Goal: Task Accomplishment & Management: Manage account settings

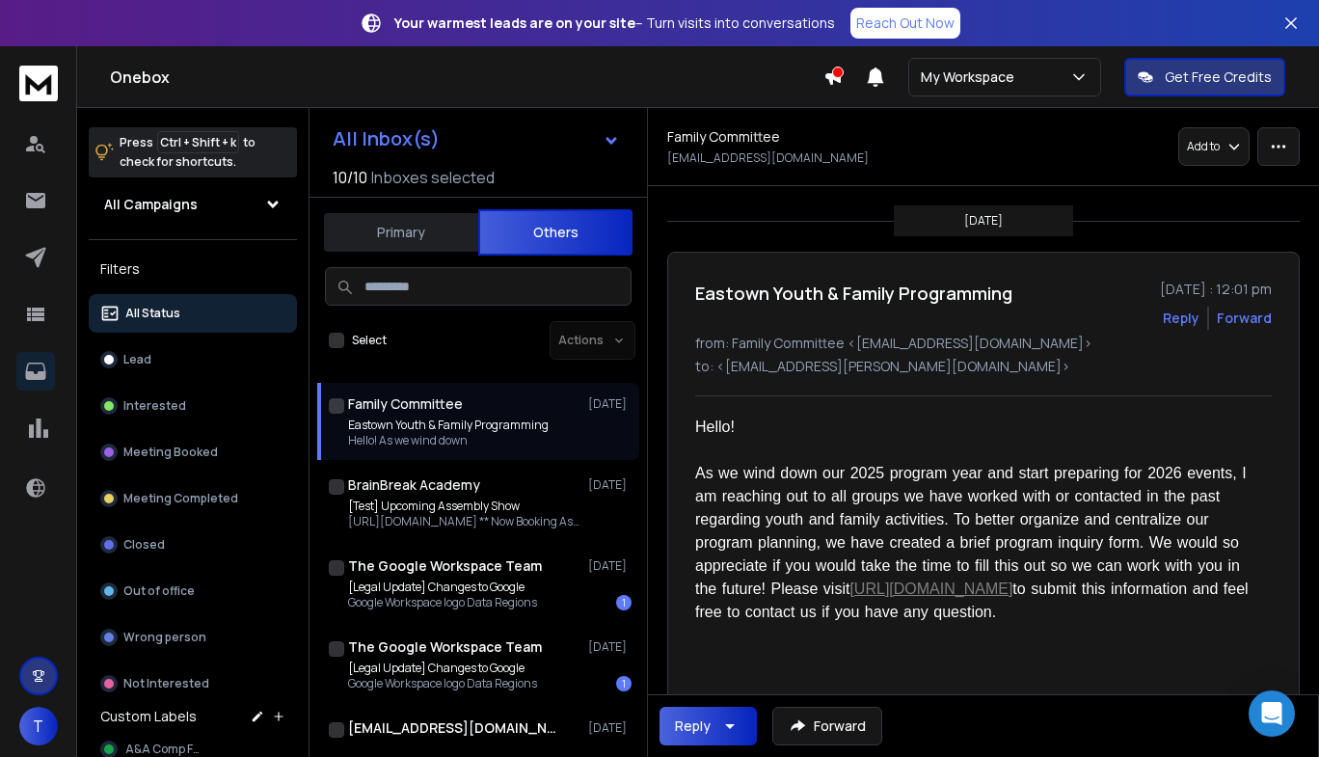
click at [376, 244] on button "Primary" at bounding box center [401, 232] width 154 height 42
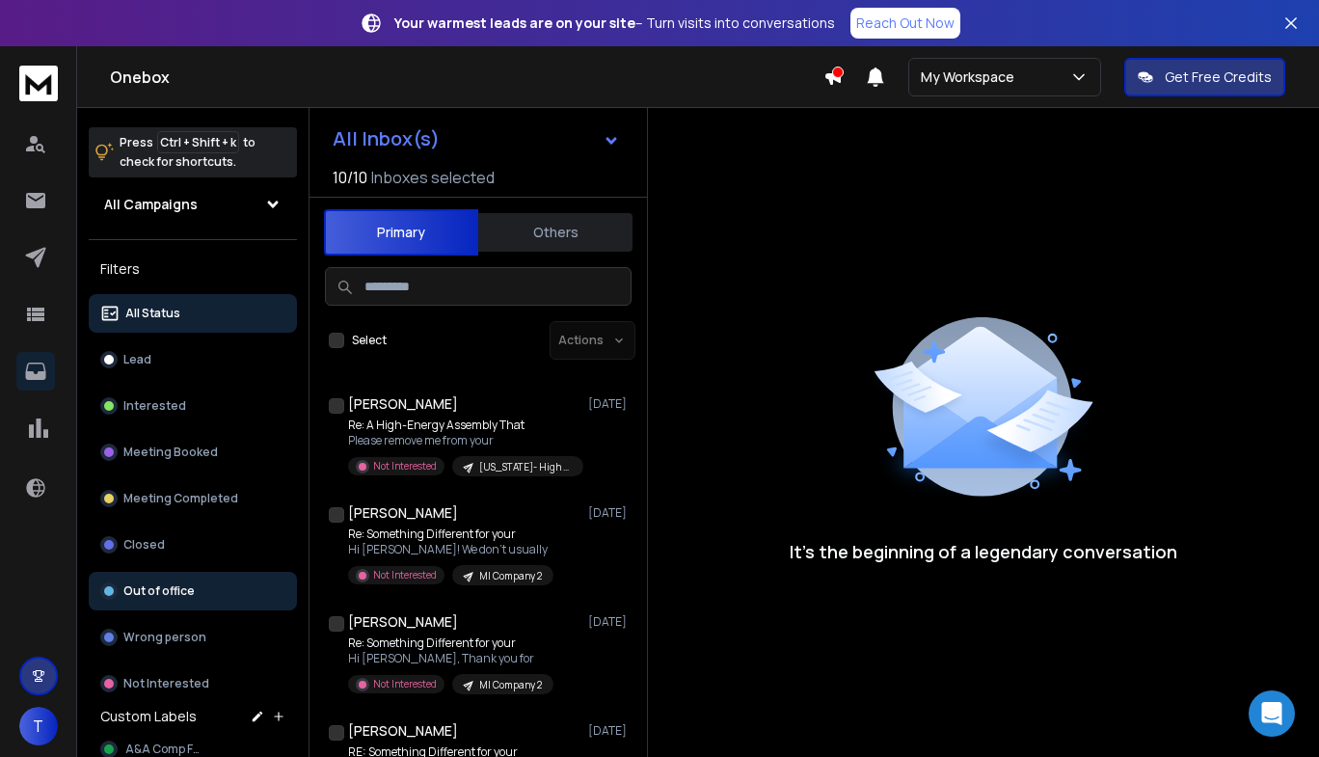
scroll to position [389, 0]
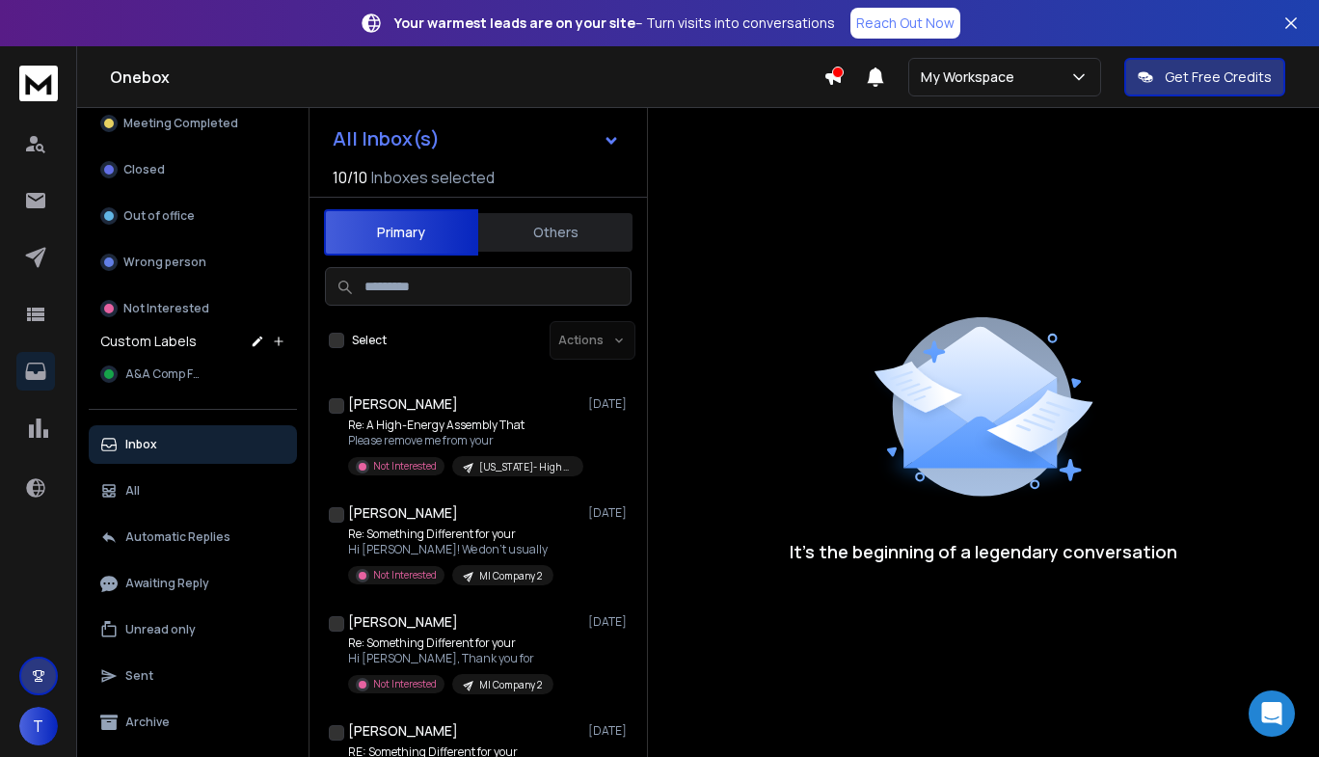
click at [160, 496] on div "Inbox All Automatic Replies Awaiting Reply Unread only Sent Archive" at bounding box center [193, 606] width 208 height 362
click at [178, 475] on button "All" at bounding box center [193, 490] width 208 height 39
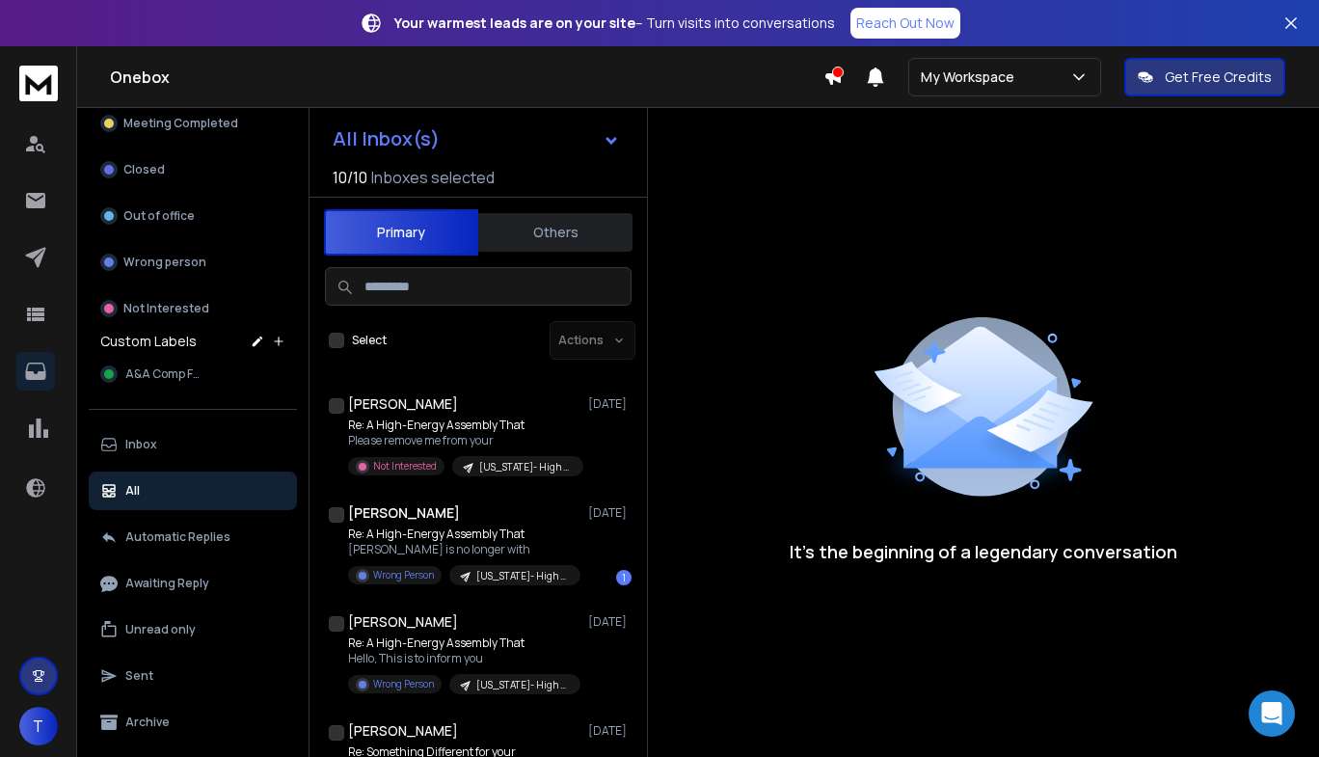
click at [199, 529] on p "Automatic Replies" at bounding box center [177, 536] width 105 height 15
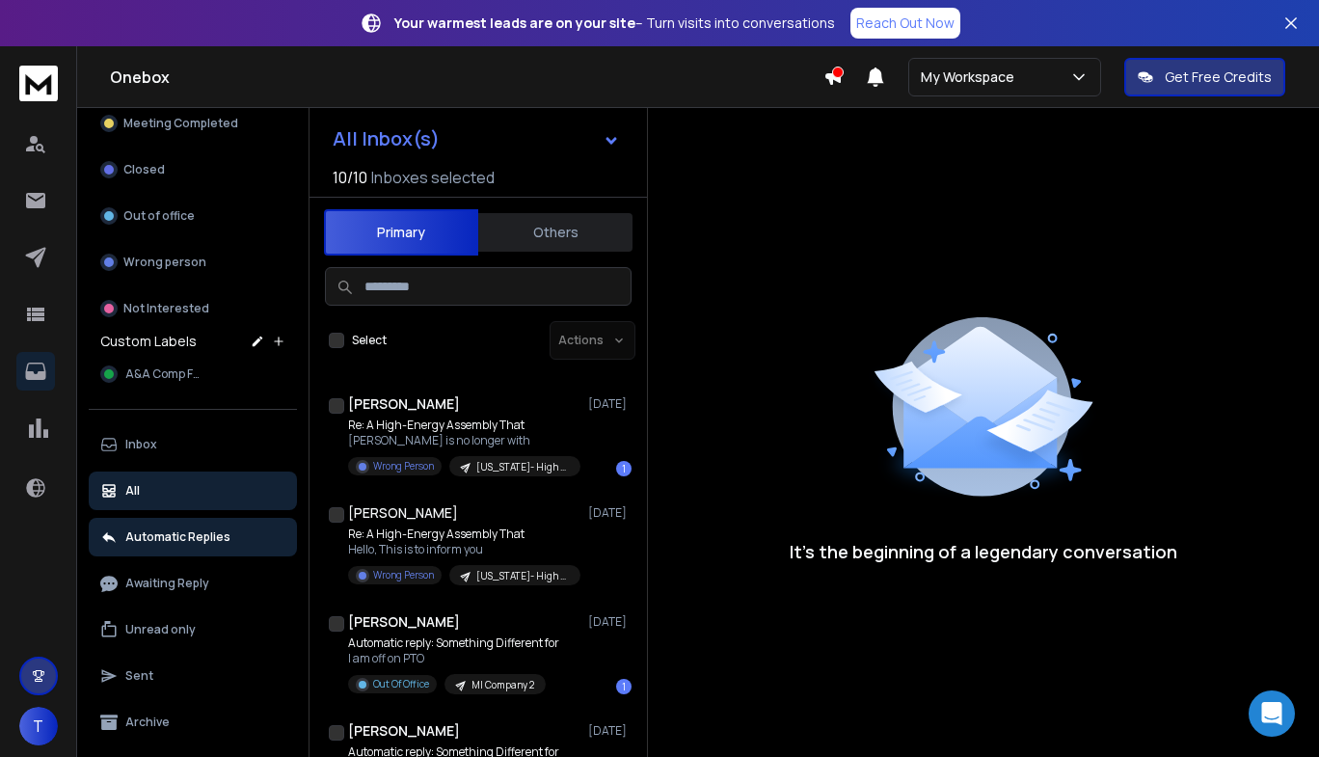
click at [180, 485] on button "All" at bounding box center [193, 490] width 208 height 39
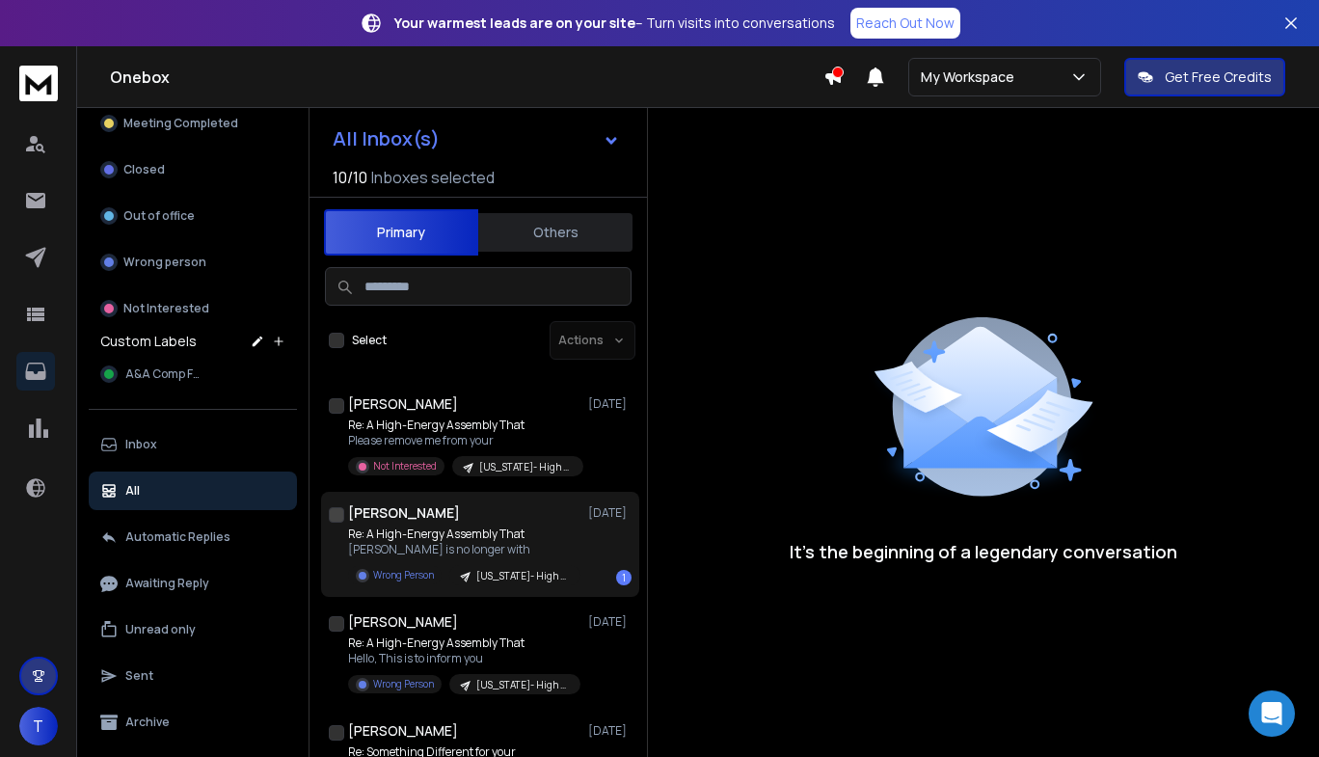
click at [537, 509] on div "[PERSON_NAME] [DATE]" at bounding box center [489, 512] width 283 height 19
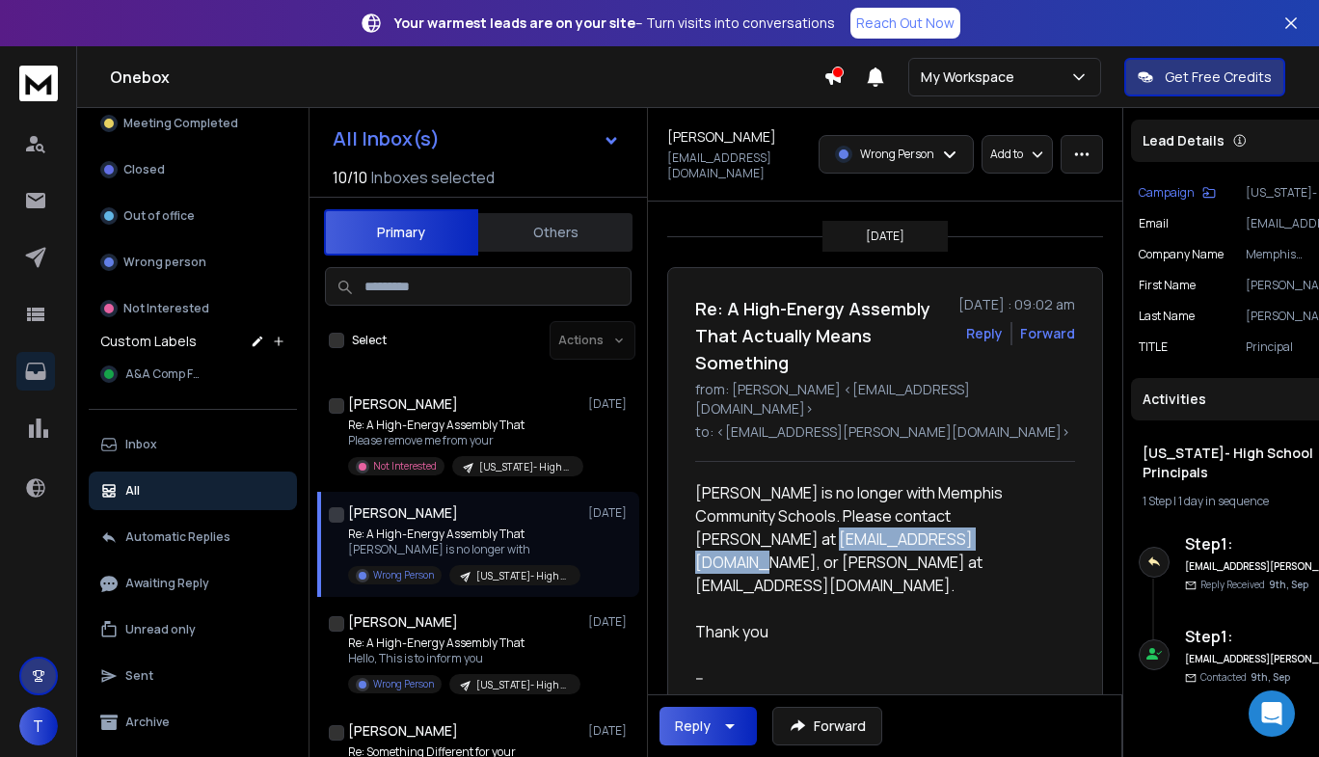
drag, startPoint x: 820, startPoint y: 506, endPoint x: 1011, endPoint y: 502, distance: 190.9
click at [1011, 502] on div "[PERSON_NAME] is no longer with Memphis Community Schools. Please contact [PERS…" at bounding box center [885, 639] width 380 height 316
copy div "[EMAIL_ADDRESS][DOMAIN_NAME]"
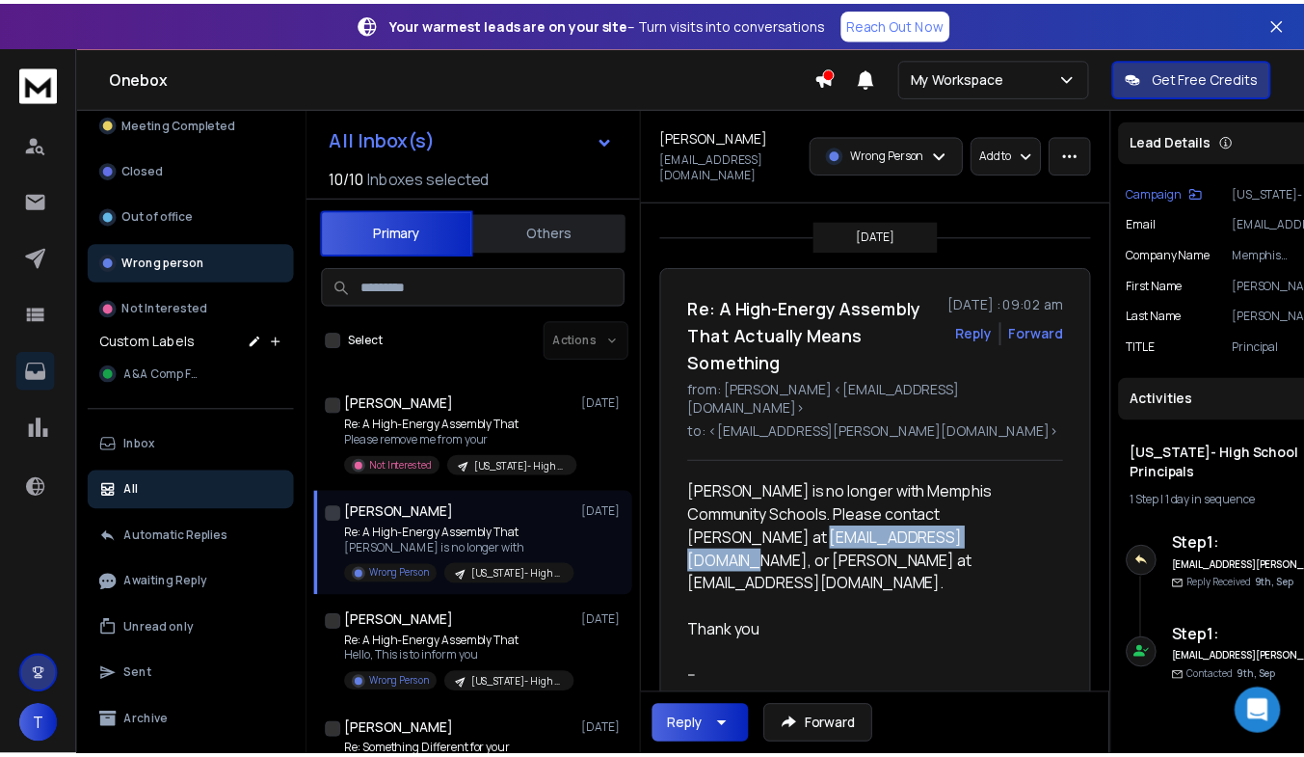
scroll to position [0, 0]
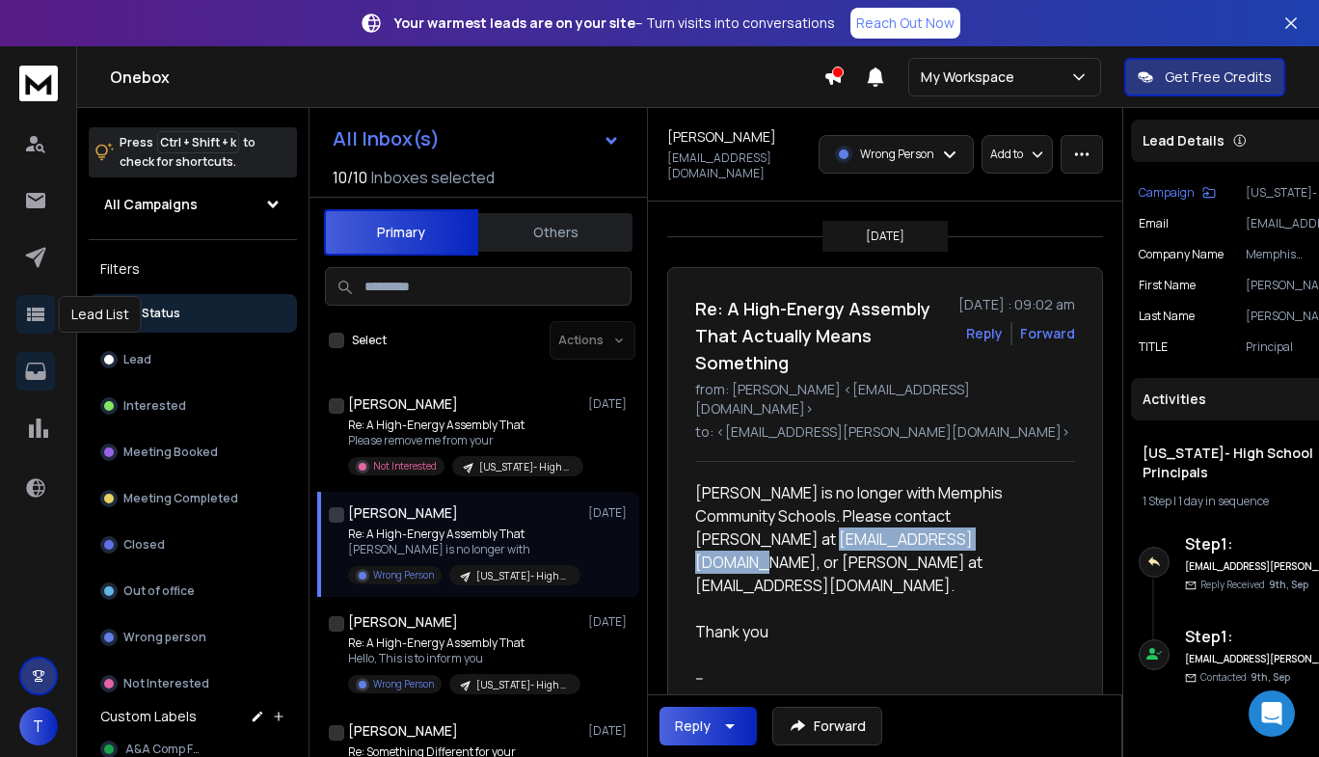
click at [35, 322] on icon at bounding box center [35, 314] width 23 height 23
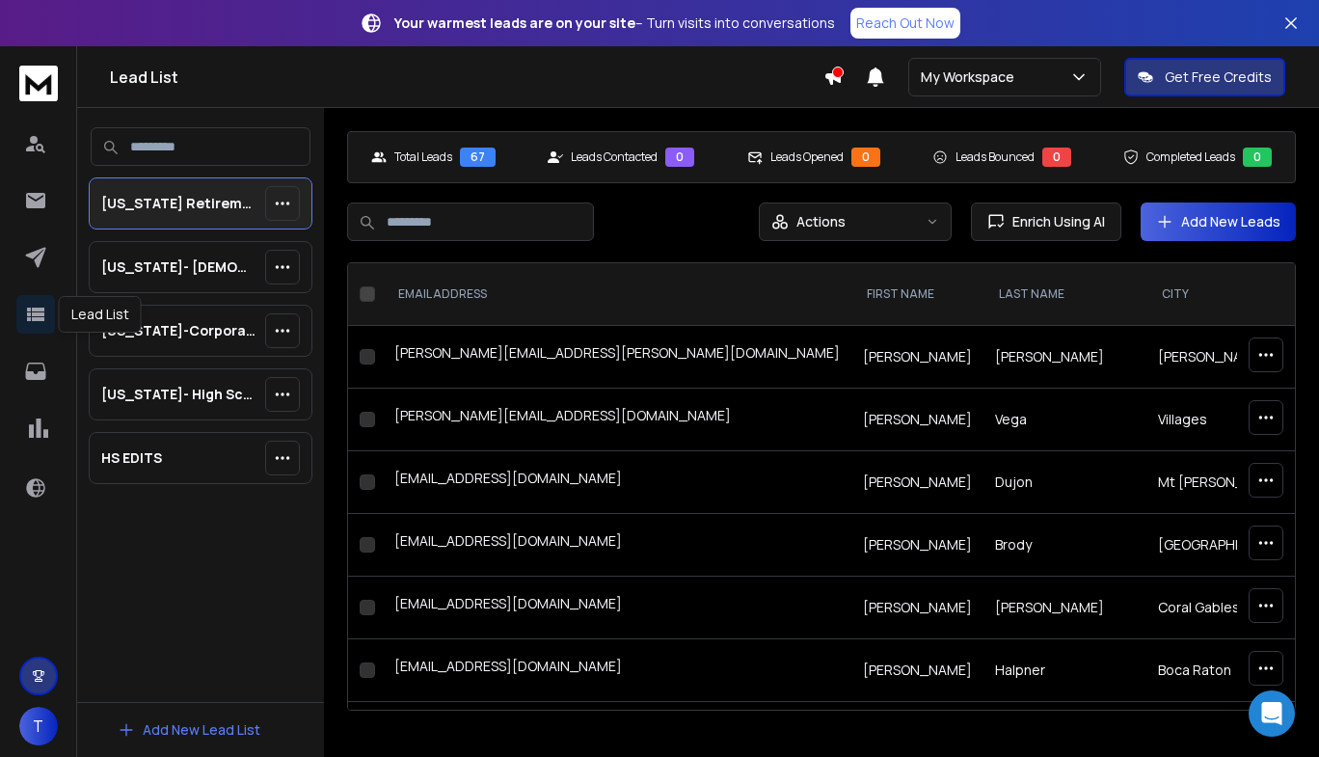
click at [148, 476] on div "HS EDITS" at bounding box center [201, 458] width 224 height 52
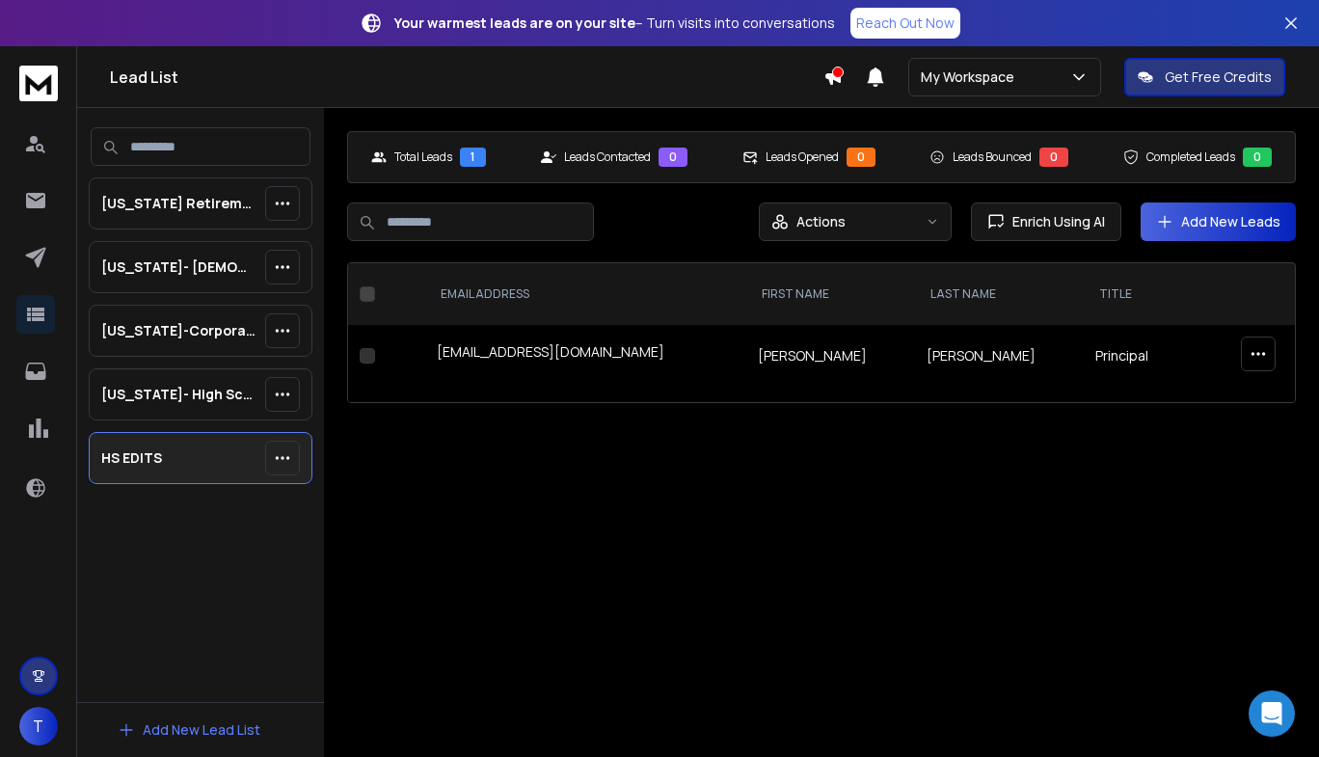
click at [1193, 218] on link "Add New Leads" at bounding box center [1218, 221] width 124 height 19
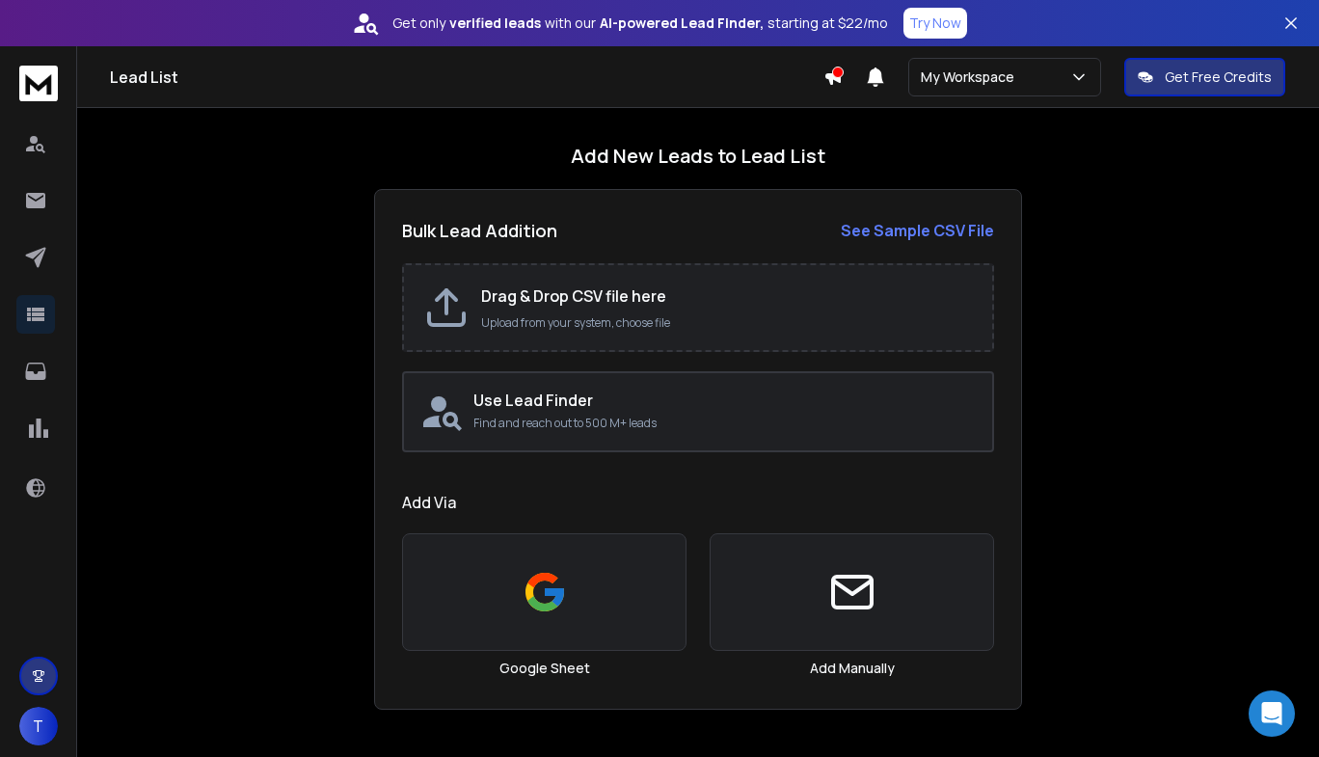
click at [628, 315] on p "Upload from your system, choose file" at bounding box center [727, 322] width 492 height 15
click at [825, 589] on div at bounding box center [852, 592] width 284 height 118
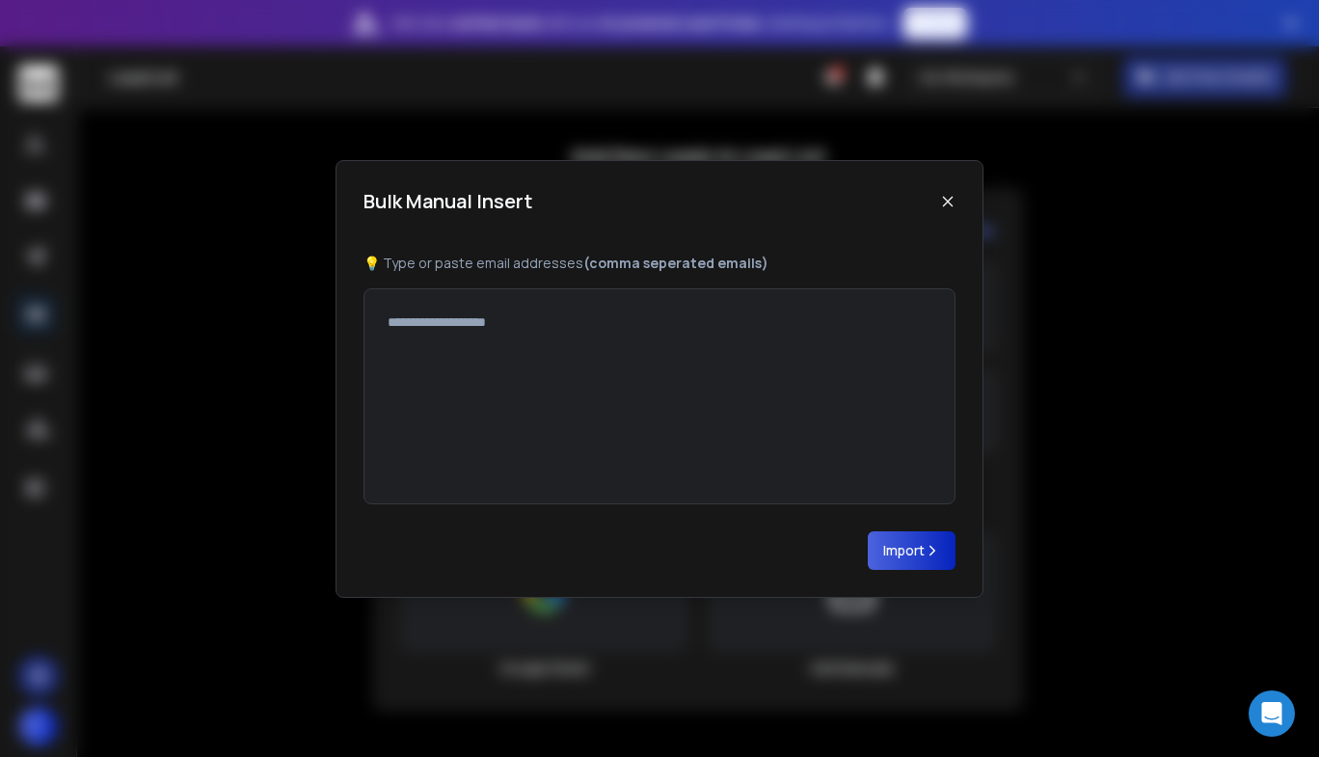
click at [552, 298] on textarea at bounding box center [659, 396] width 592 height 216
paste textarea "**********"
type textarea "**********"
click at [910, 543] on button "Import" at bounding box center [912, 550] width 88 height 39
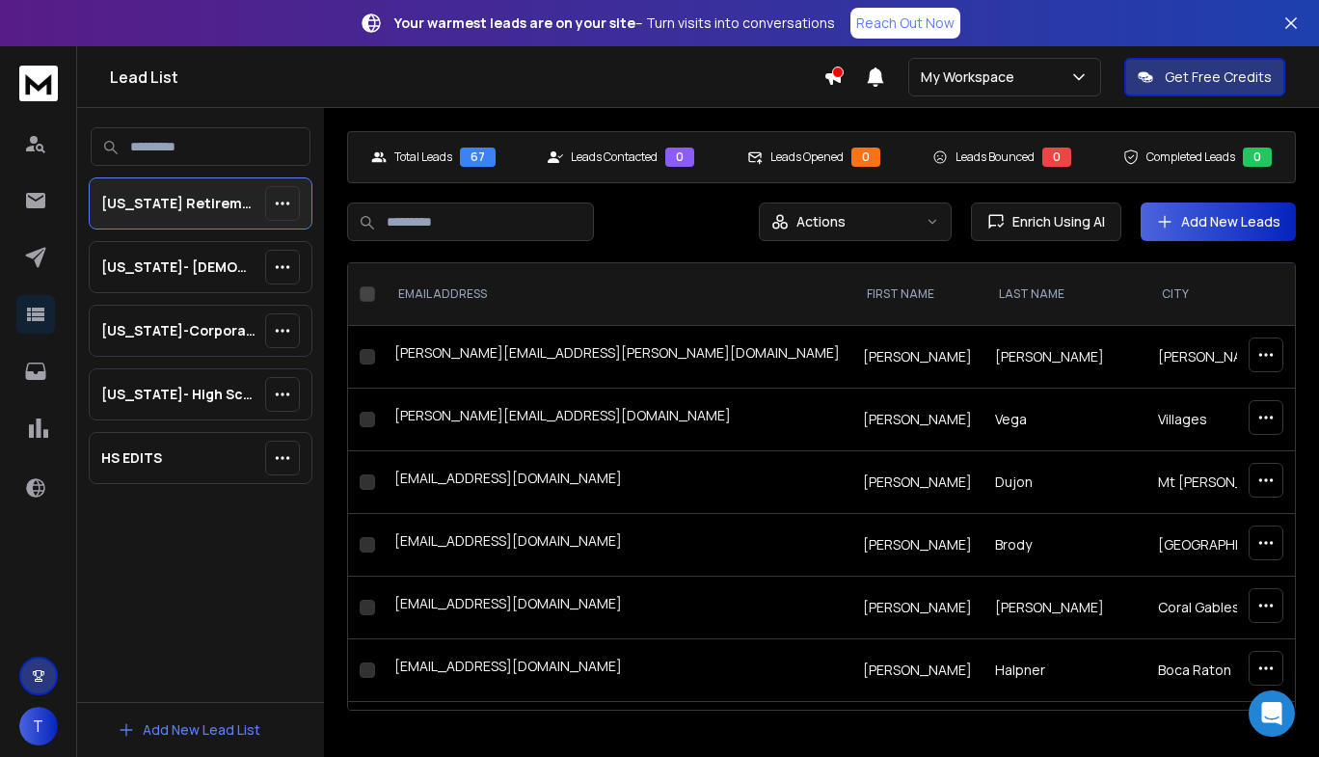
click at [140, 460] on p "HS EDITS" at bounding box center [131, 457] width 61 height 19
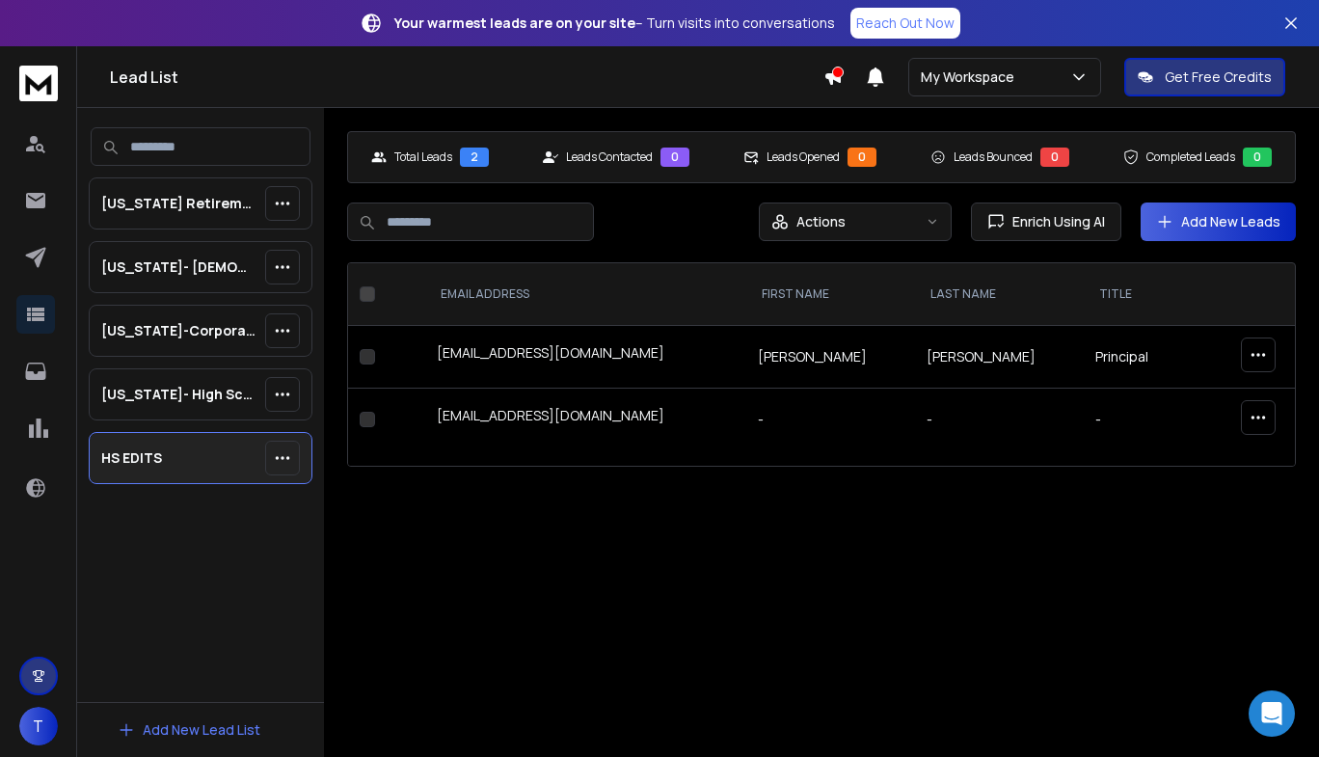
click at [1249, 423] on icon "button" at bounding box center [1257, 417] width 17 height 17
click at [1169, 449] on p "Edit Lead Details" at bounding box center [1205, 458] width 108 height 19
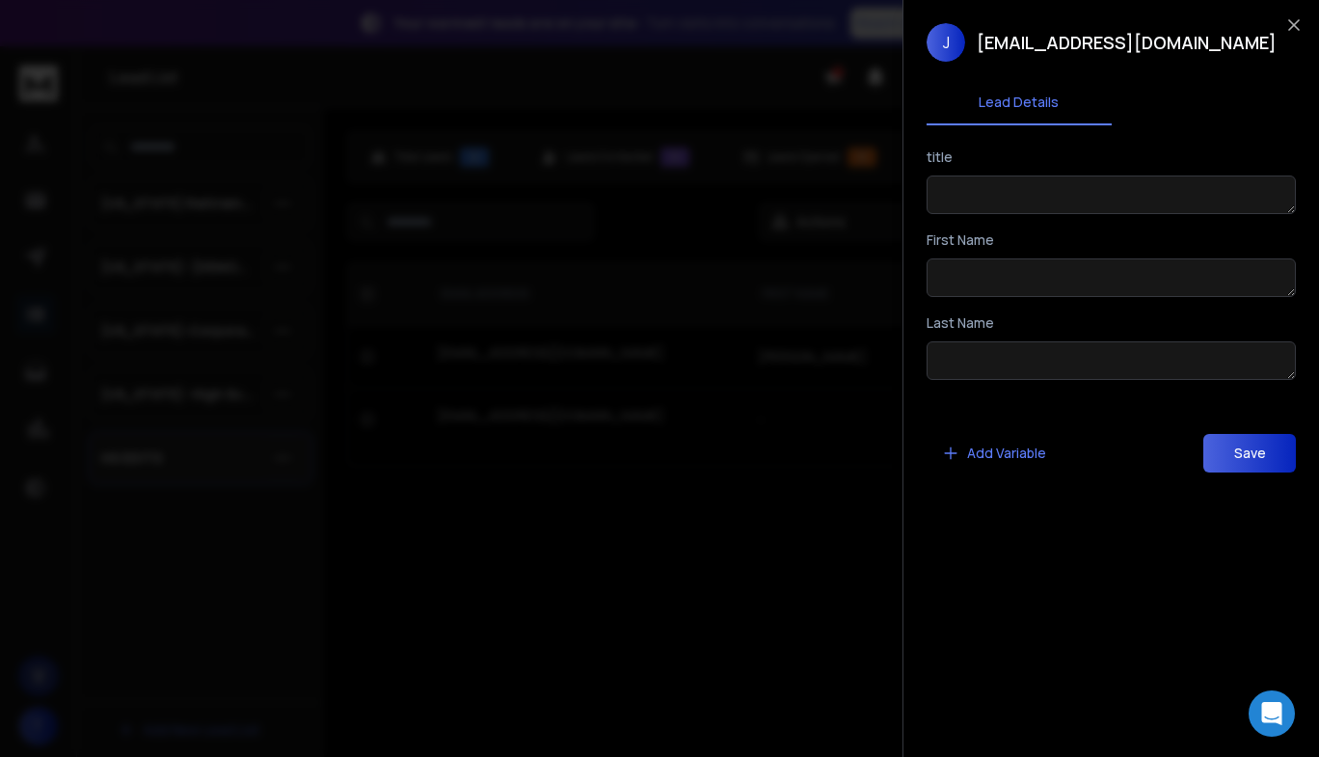
click at [1013, 257] on div "First Name" at bounding box center [1110, 265] width 369 height 64
click at [1003, 266] on textarea at bounding box center [1110, 277] width 369 height 39
type textarea "*****"
click at [969, 351] on textarea at bounding box center [1110, 360] width 369 height 39
type textarea "*******"
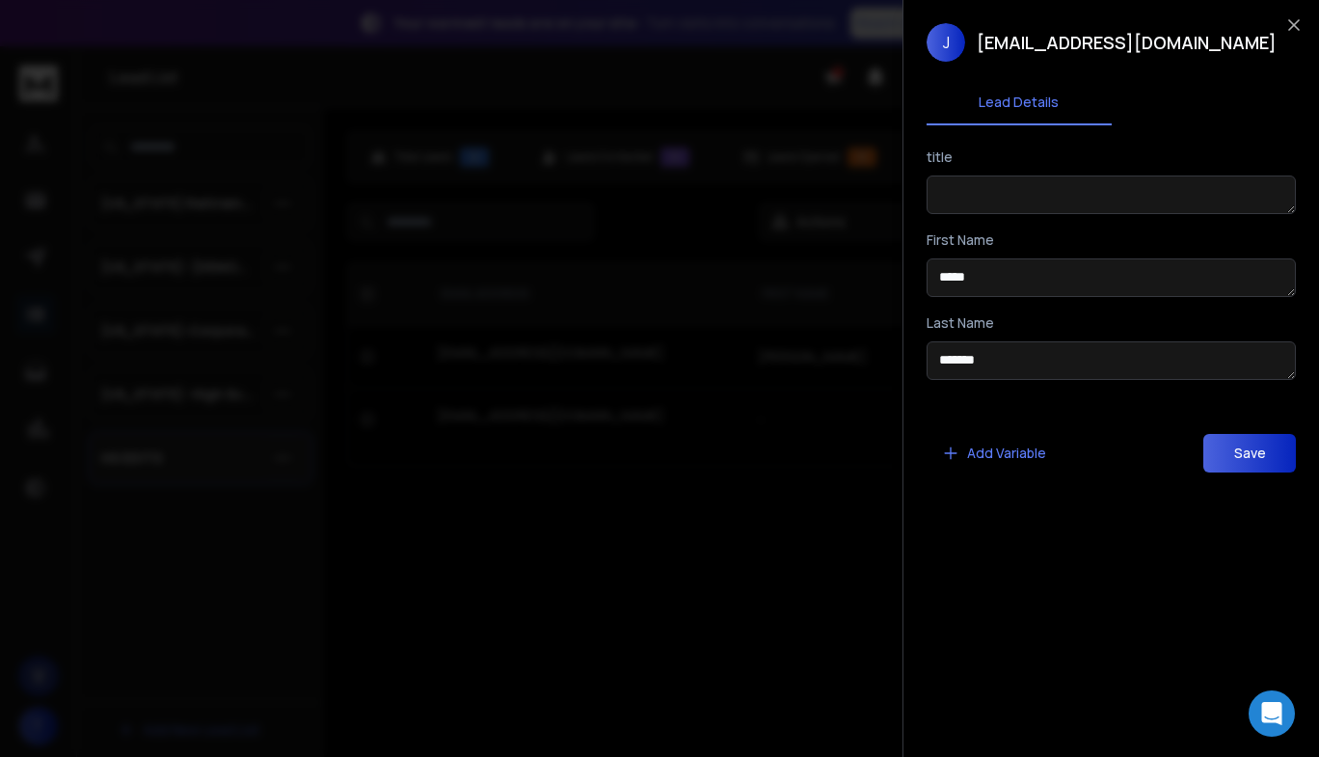
click at [1265, 451] on button "Save" at bounding box center [1249, 453] width 93 height 39
type textarea "*********"
click at [1244, 449] on button "Save" at bounding box center [1249, 453] width 93 height 39
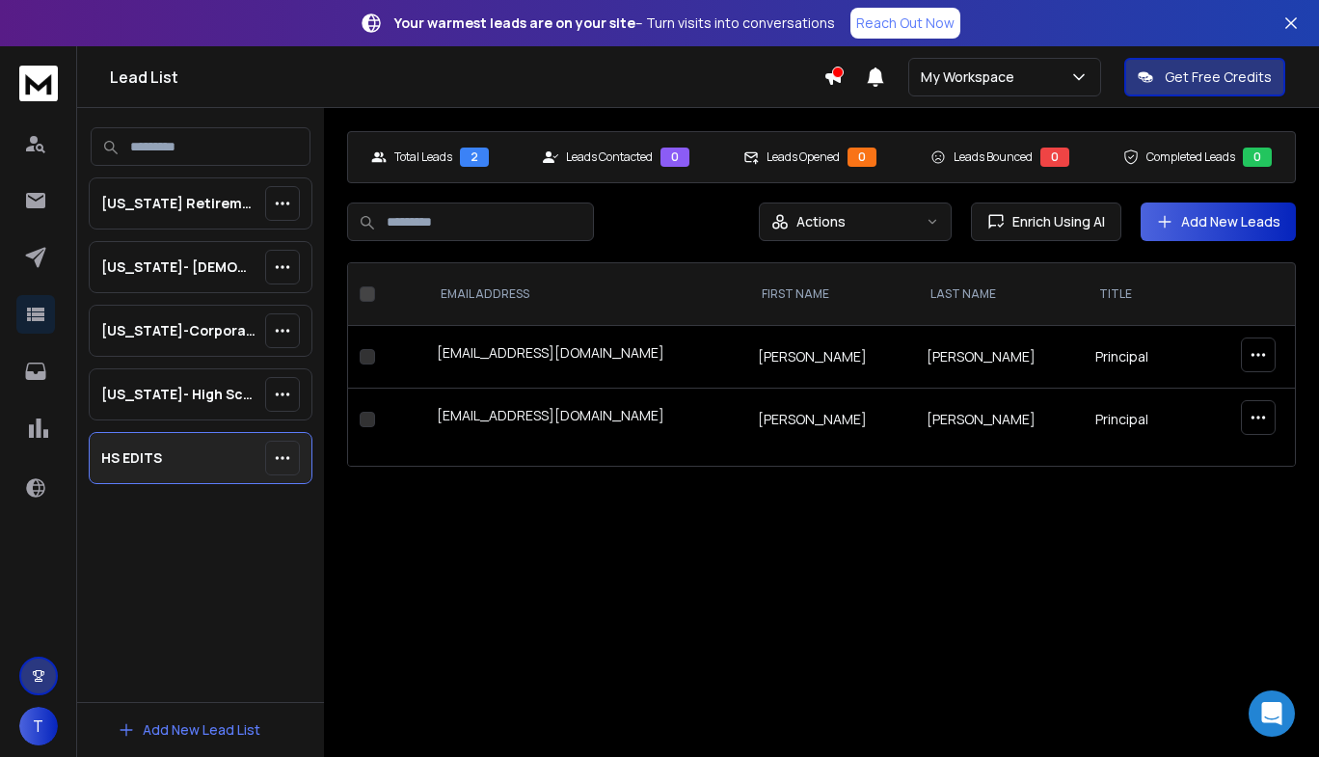
click at [1250, 364] on button "button" at bounding box center [1258, 354] width 35 height 35
click at [1203, 389] on p "Edit Lead Details" at bounding box center [1205, 396] width 108 height 19
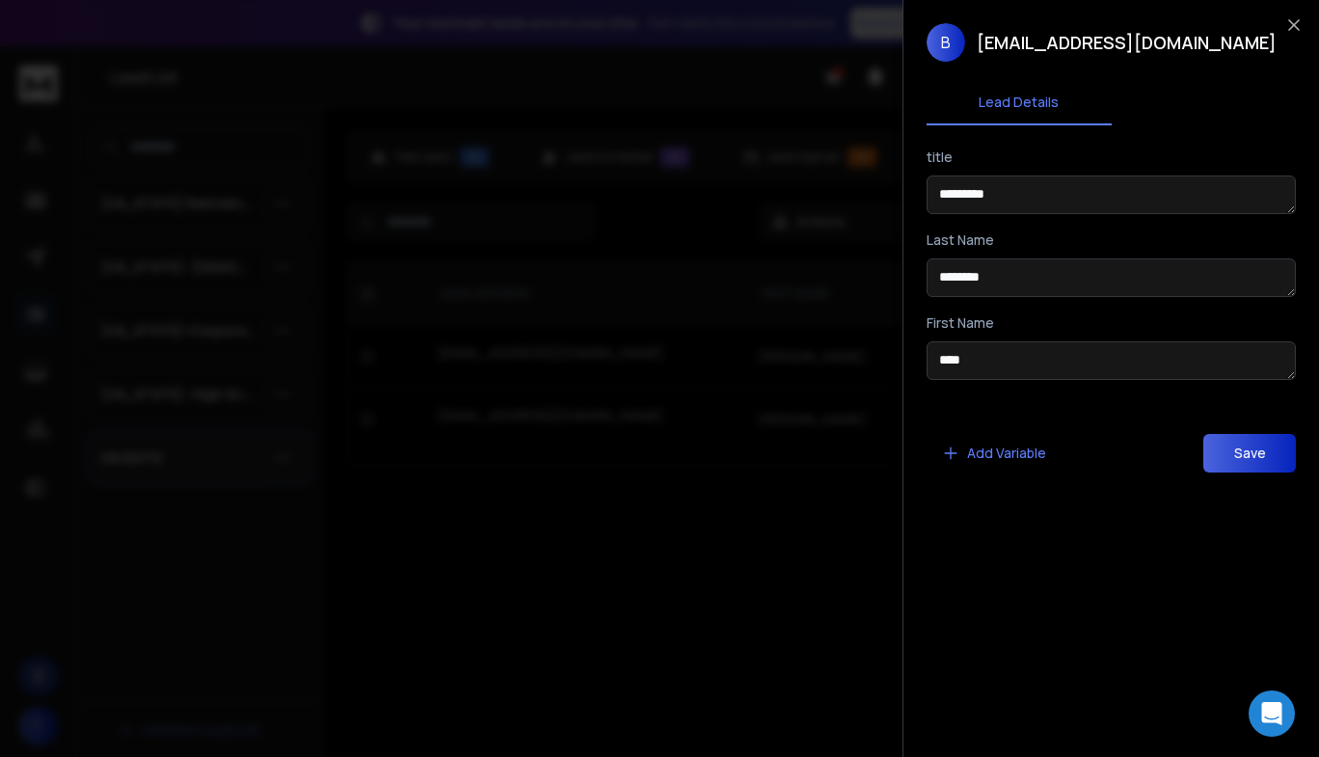
click at [1003, 451] on button "Add Variable" at bounding box center [993, 453] width 135 height 39
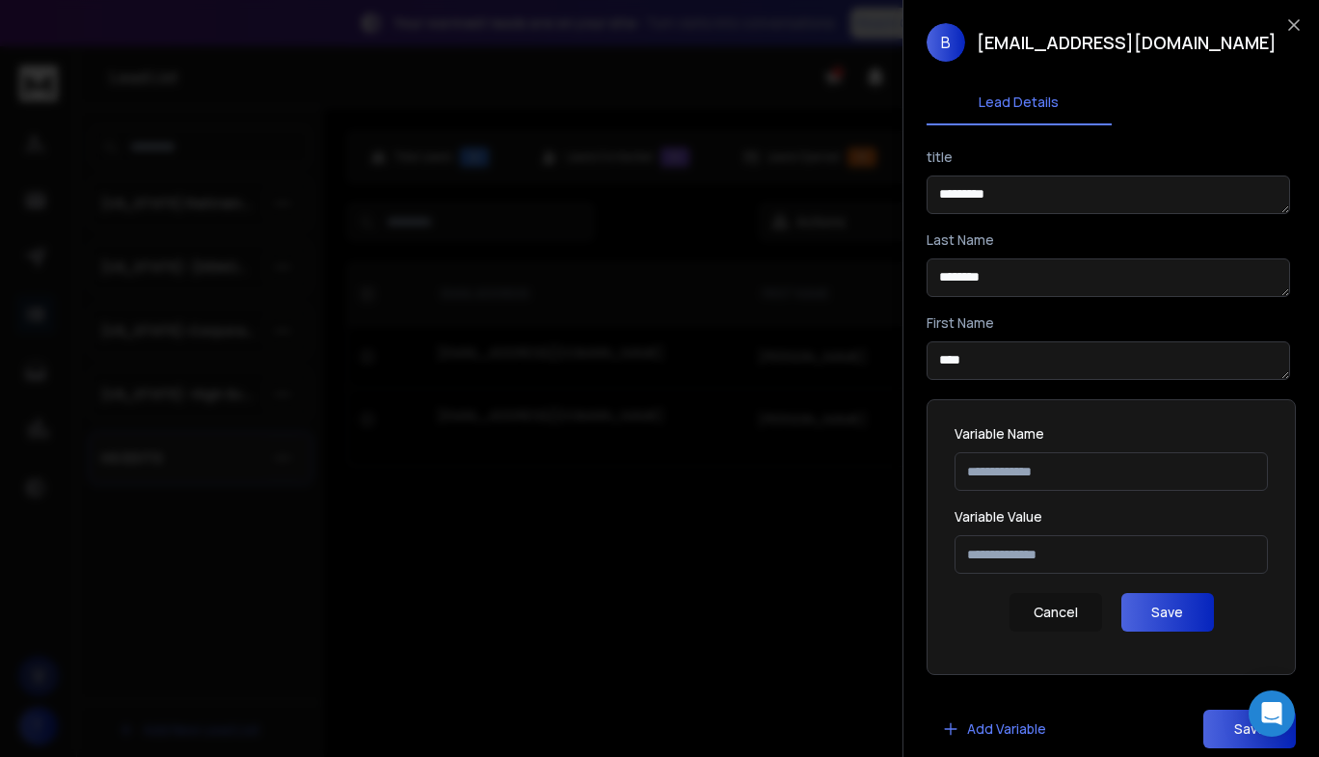
click at [1030, 472] on input at bounding box center [1110, 471] width 313 height 39
type input "******"
click at [999, 549] on input at bounding box center [1110, 554] width 313 height 39
type input "**********"
click at [1167, 610] on button "Save" at bounding box center [1167, 612] width 93 height 39
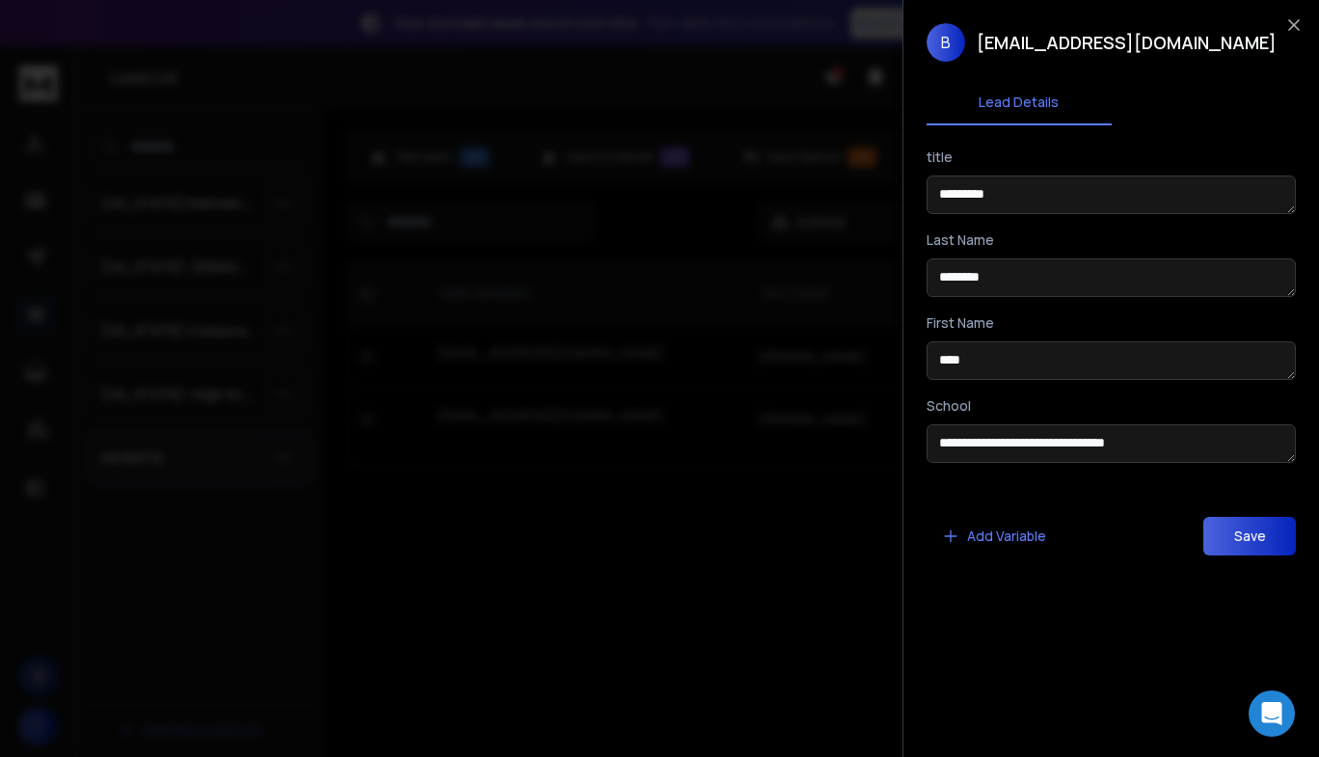
click at [1259, 544] on button "Save" at bounding box center [1249, 536] width 93 height 39
click at [1293, 20] on icon "button" at bounding box center [1293, 24] width 19 height 19
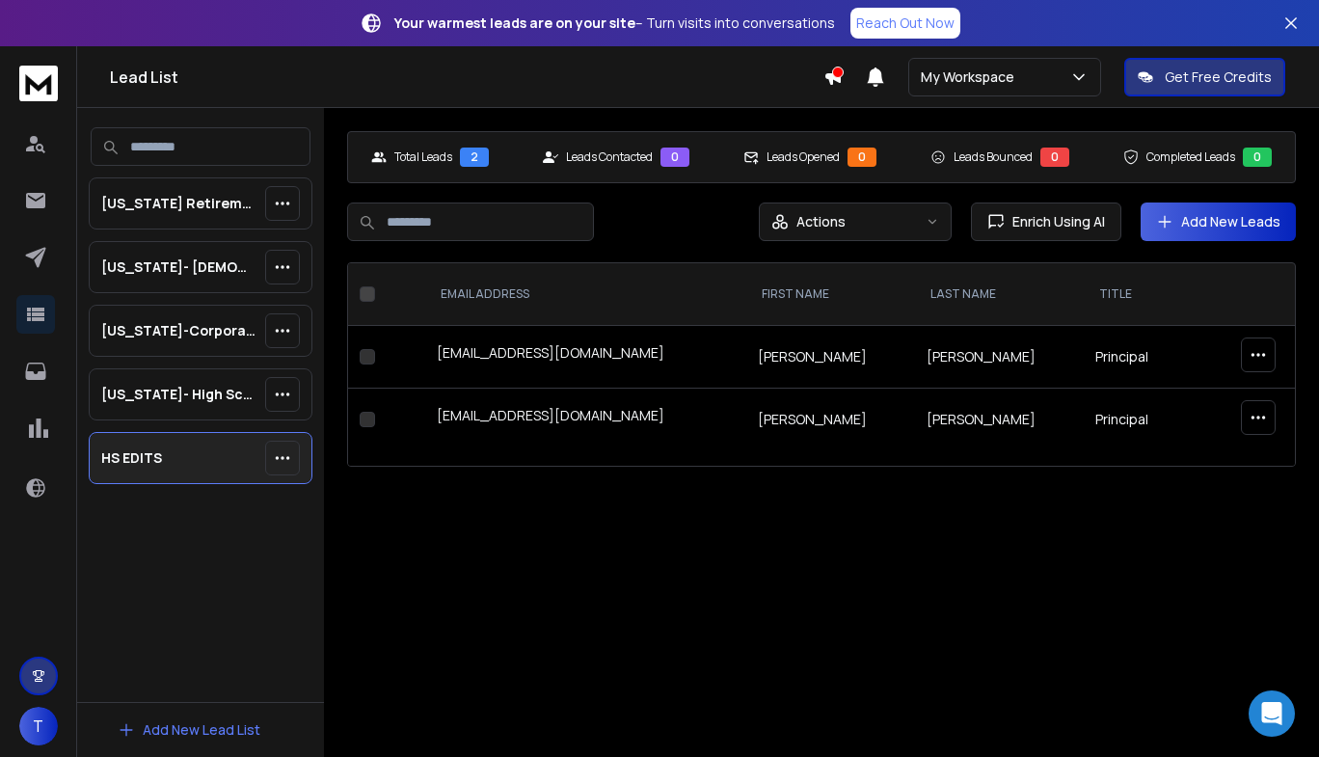
click at [1249, 415] on icon "button" at bounding box center [1257, 417] width 17 height 17
click at [1134, 448] on div "Edit Lead Details" at bounding box center [1192, 458] width 148 height 31
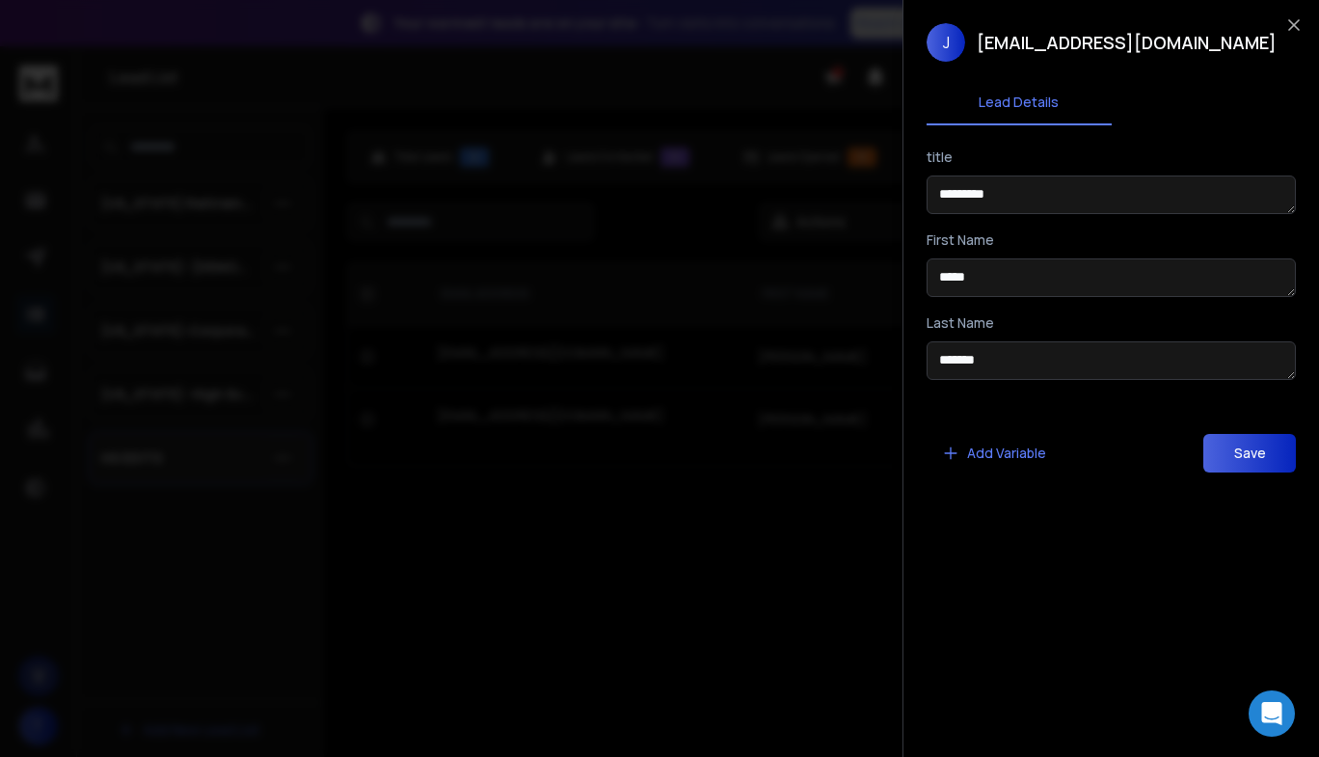
click at [985, 453] on button "Add Variable" at bounding box center [993, 453] width 135 height 39
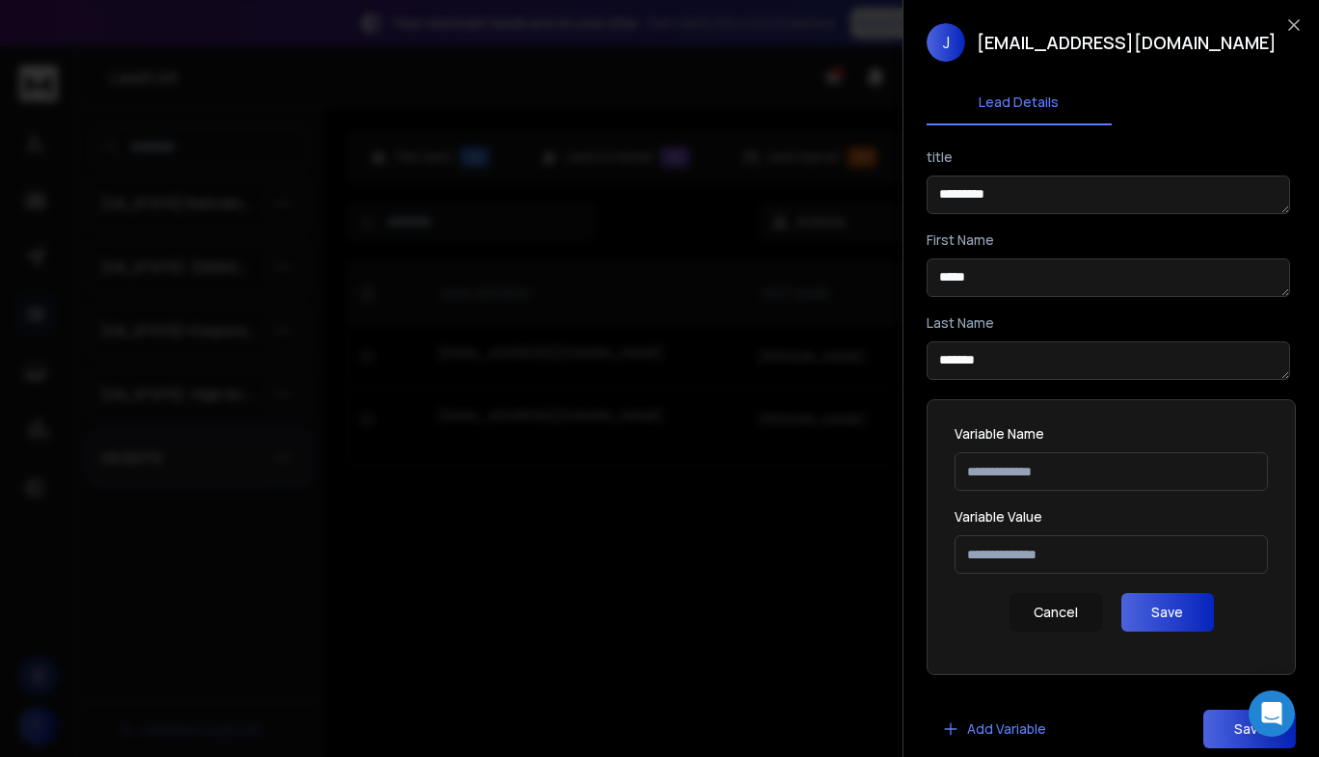
click at [995, 475] on input at bounding box center [1110, 471] width 313 height 39
type input "******"
click at [990, 550] on input at bounding box center [1110, 554] width 313 height 39
click at [1037, 552] on input "**********" at bounding box center [1110, 554] width 313 height 39
click at [1073, 556] on input "**********" at bounding box center [1110, 554] width 313 height 39
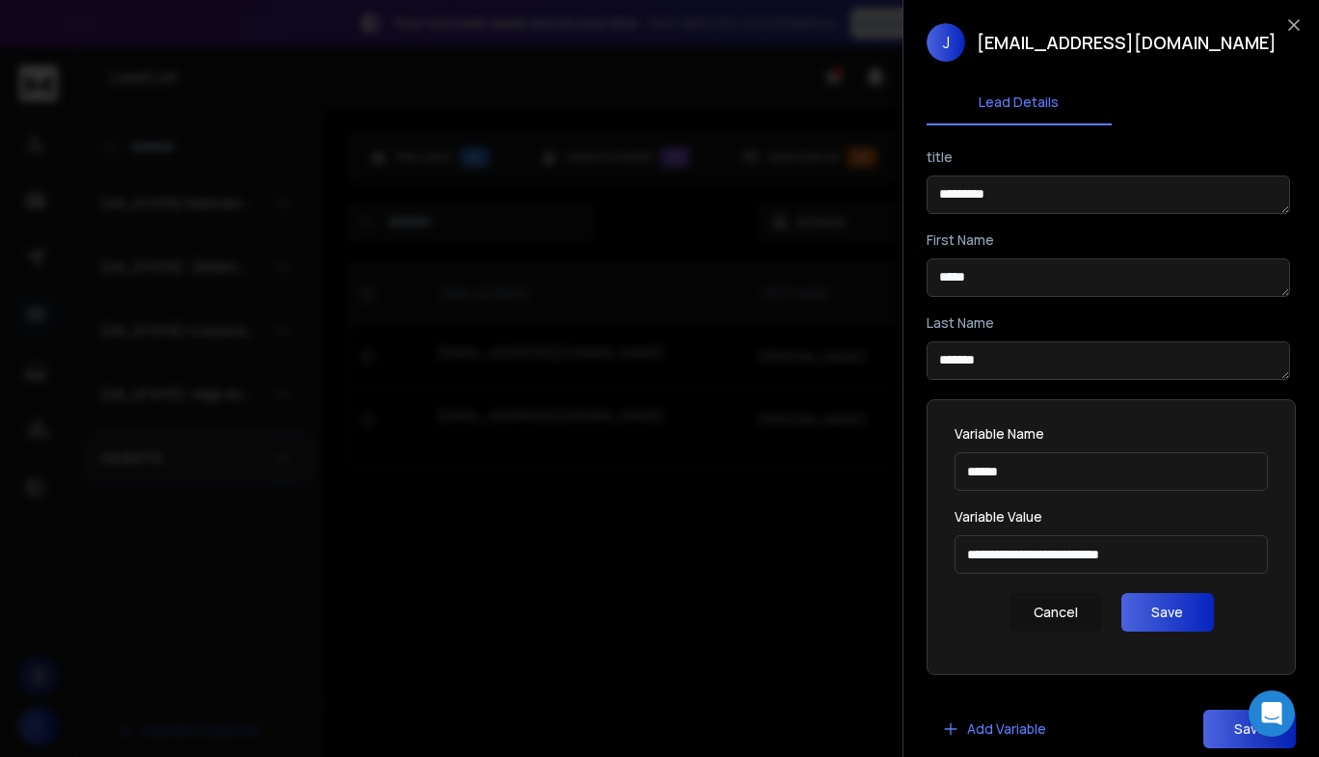
type input "**********"
click at [1183, 611] on button "Save" at bounding box center [1167, 612] width 93 height 39
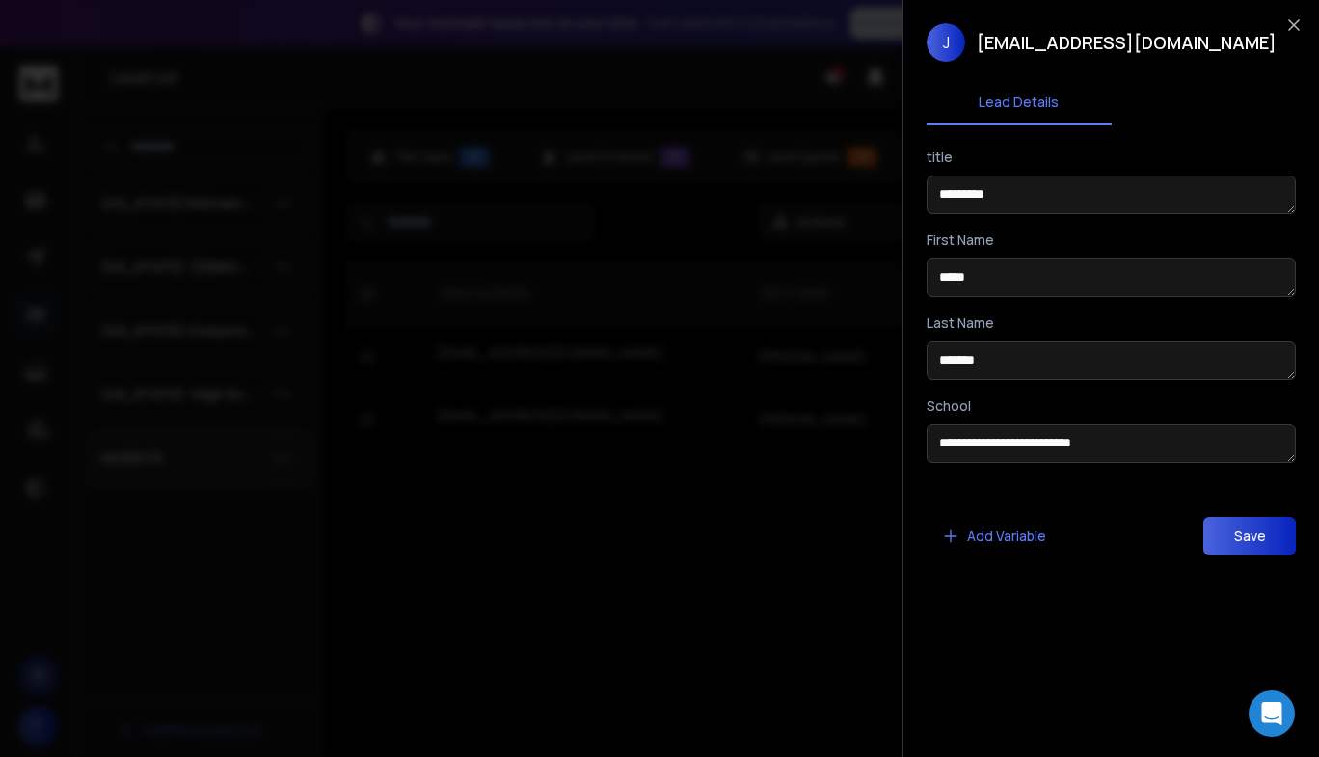
click at [1225, 541] on button "Save" at bounding box center [1249, 536] width 93 height 39
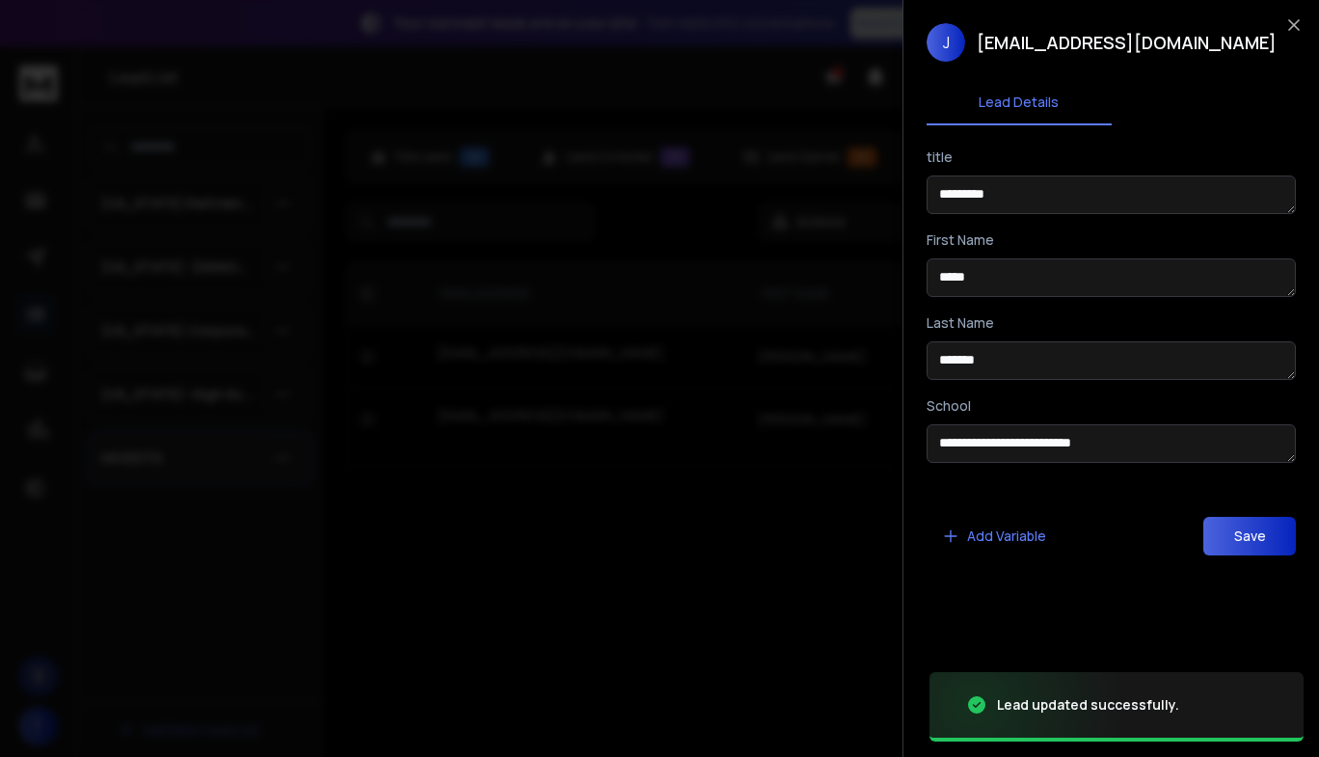
click at [396, 157] on div at bounding box center [659, 378] width 1319 height 757
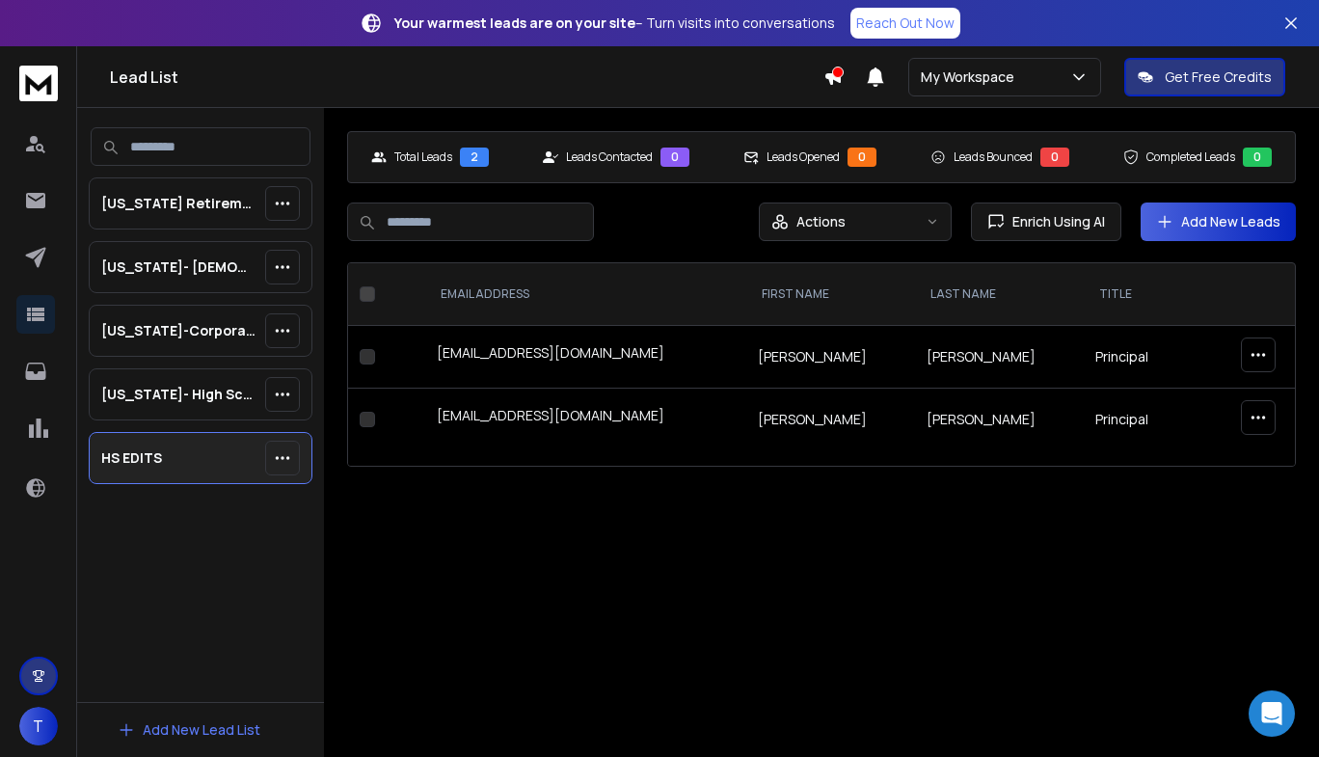
click at [42, 90] on img at bounding box center [38, 84] width 39 height 36
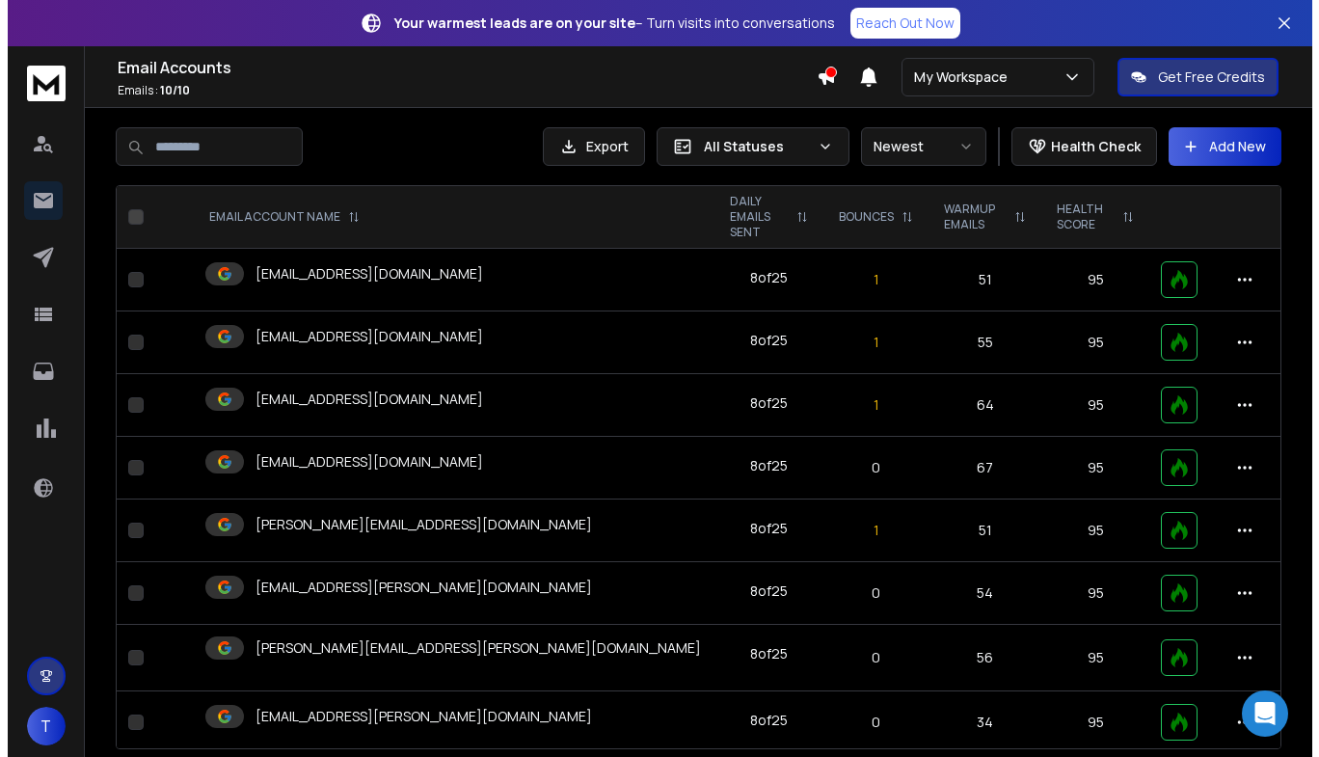
scroll to position [142, 0]
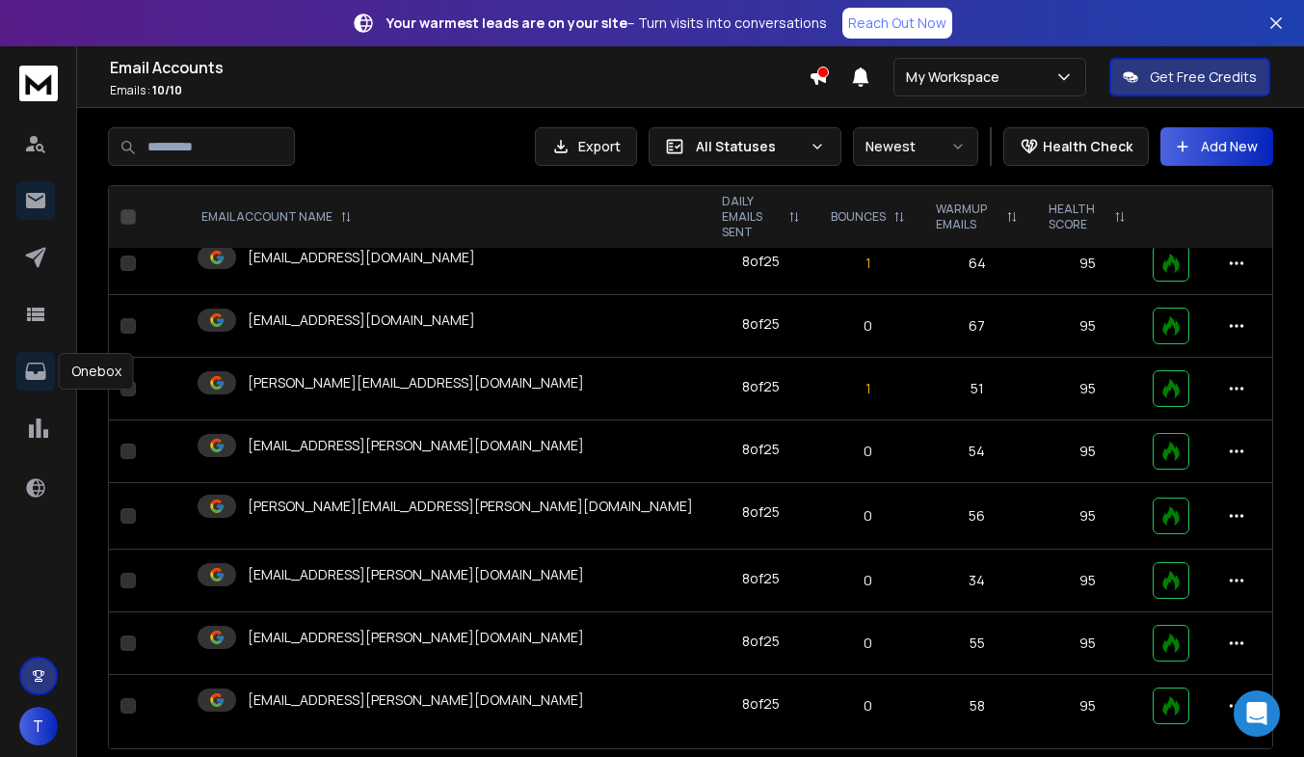
click at [38, 381] on icon at bounding box center [35, 371] width 23 height 23
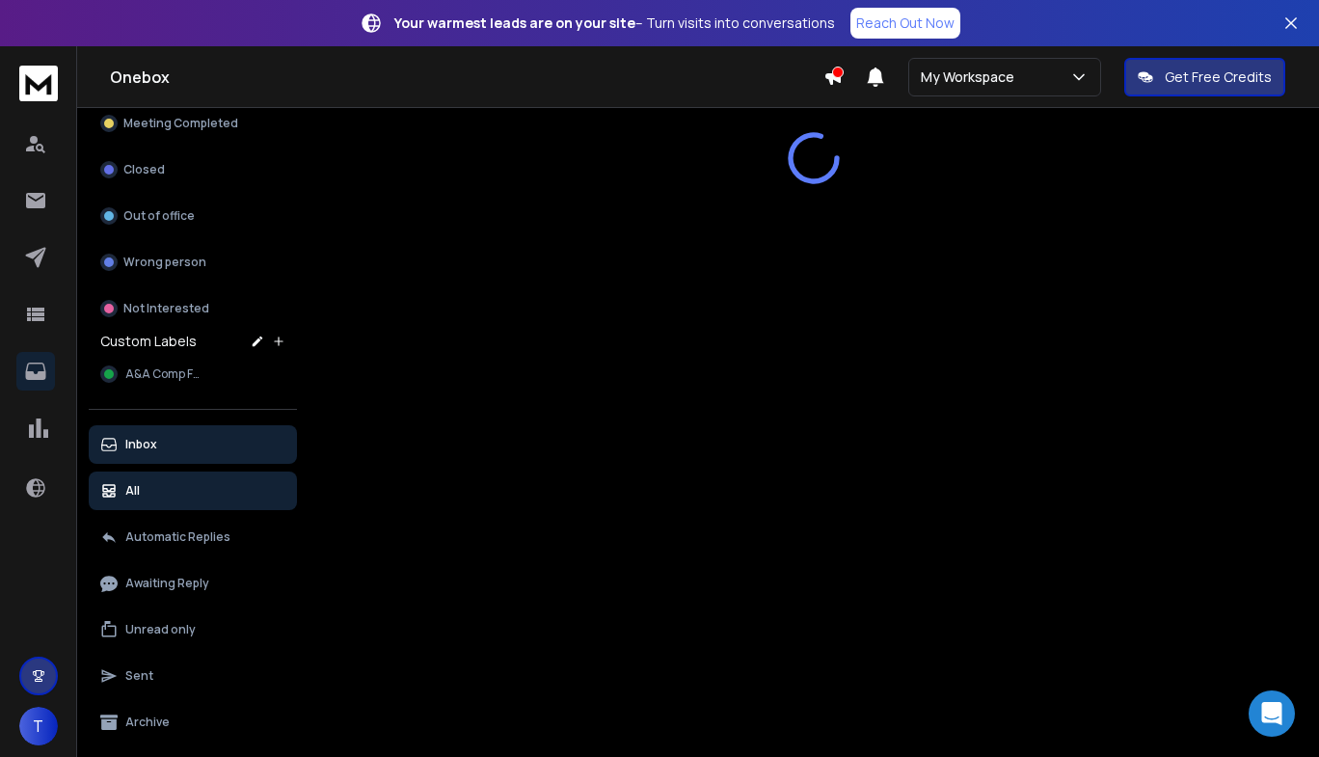
scroll to position [386, 0]
click at [156, 484] on button "All" at bounding box center [193, 490] width 208 height 39
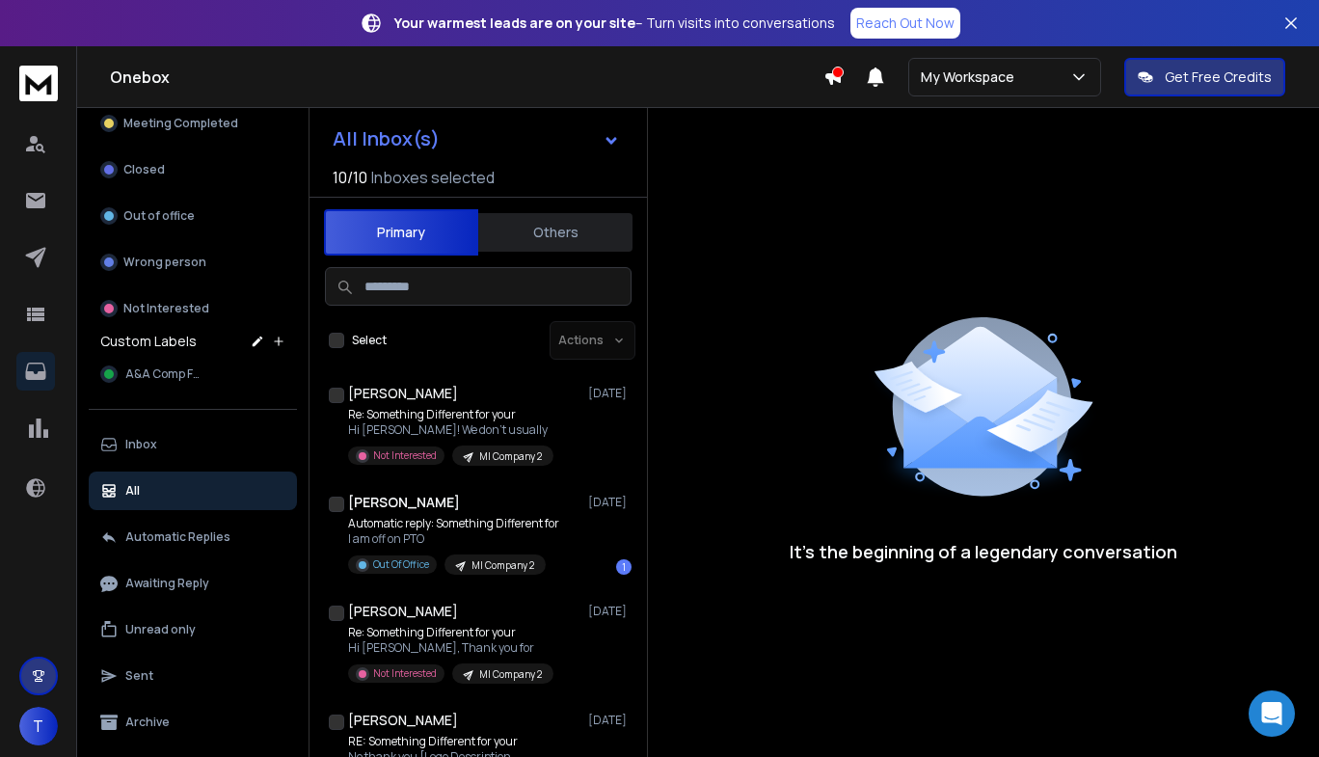
scroll to position [334, 0]
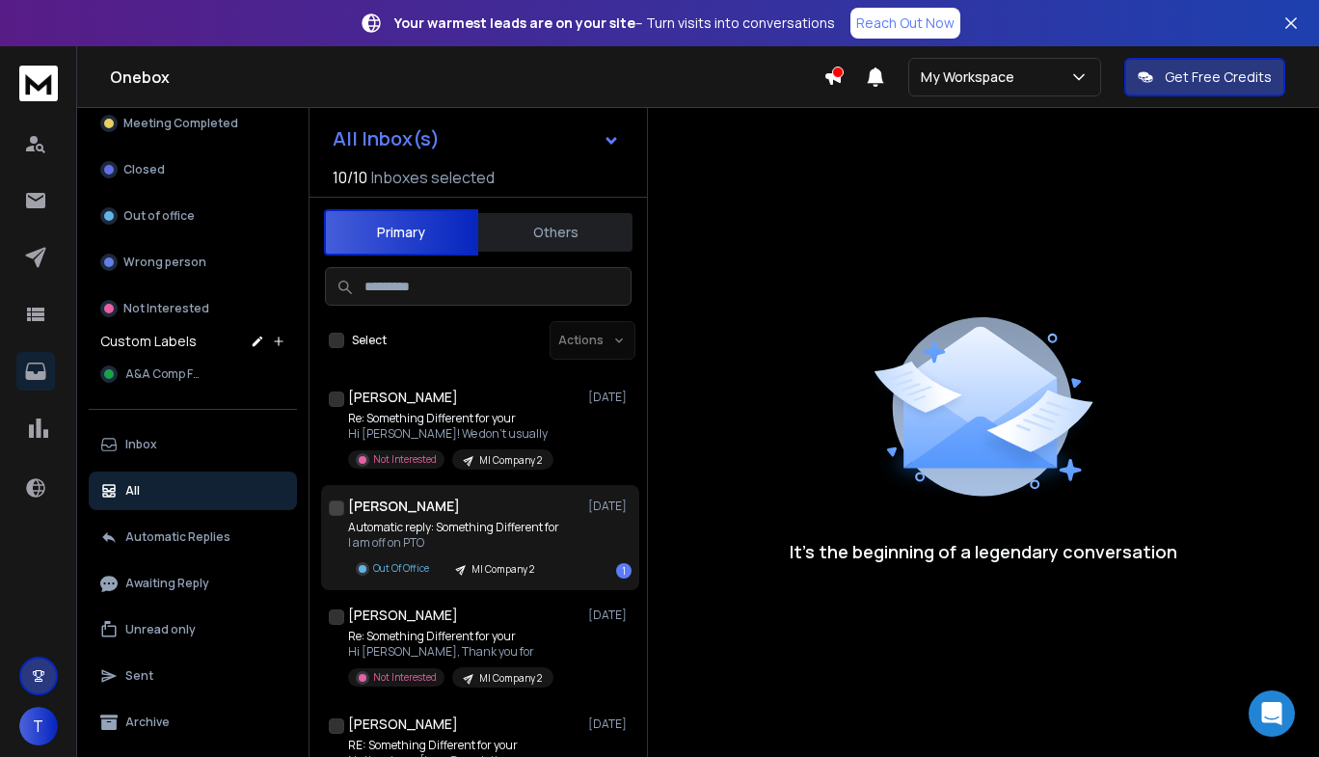
click at [505, 536] on p "I am off on PTO" at bounding box center [453, 542] width 211 height 15
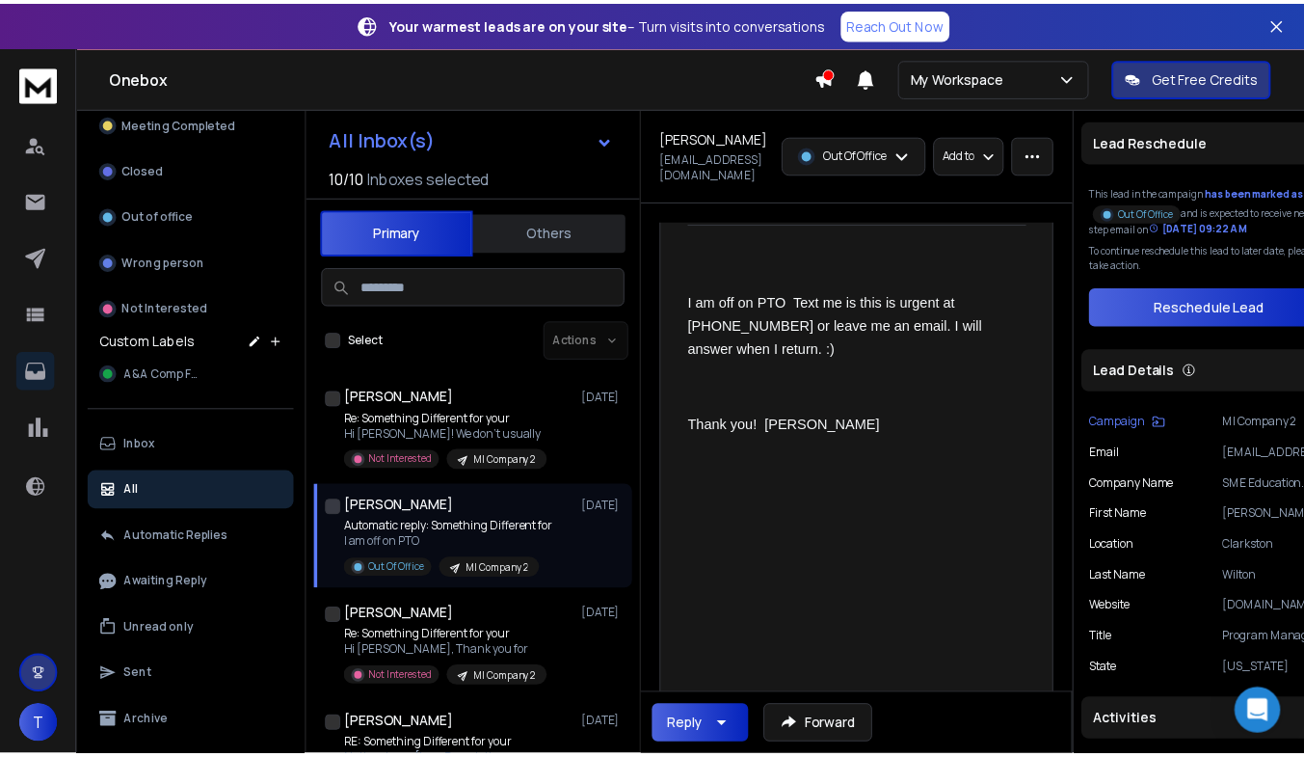
scroll to position [394, 0]
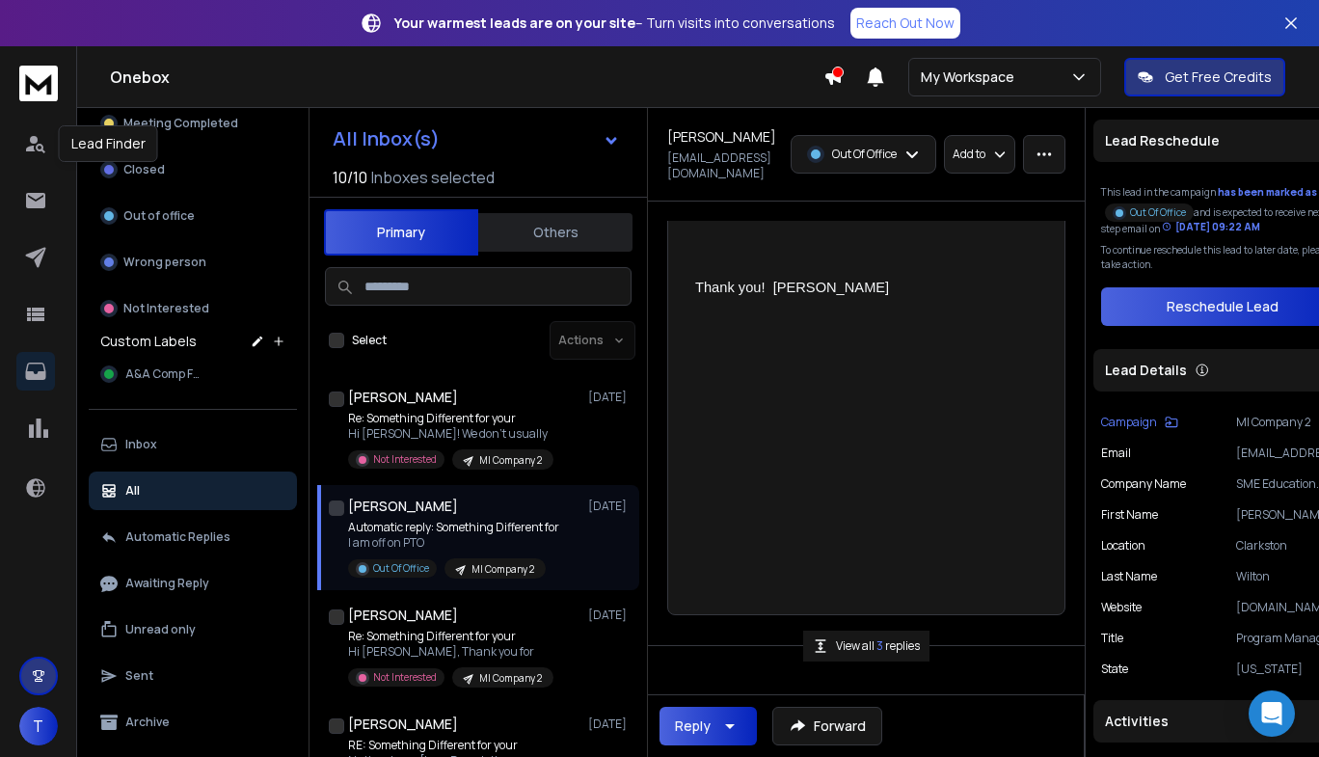
click at [41, 79] on img at bounding box center [38, 84] width 39 height 36
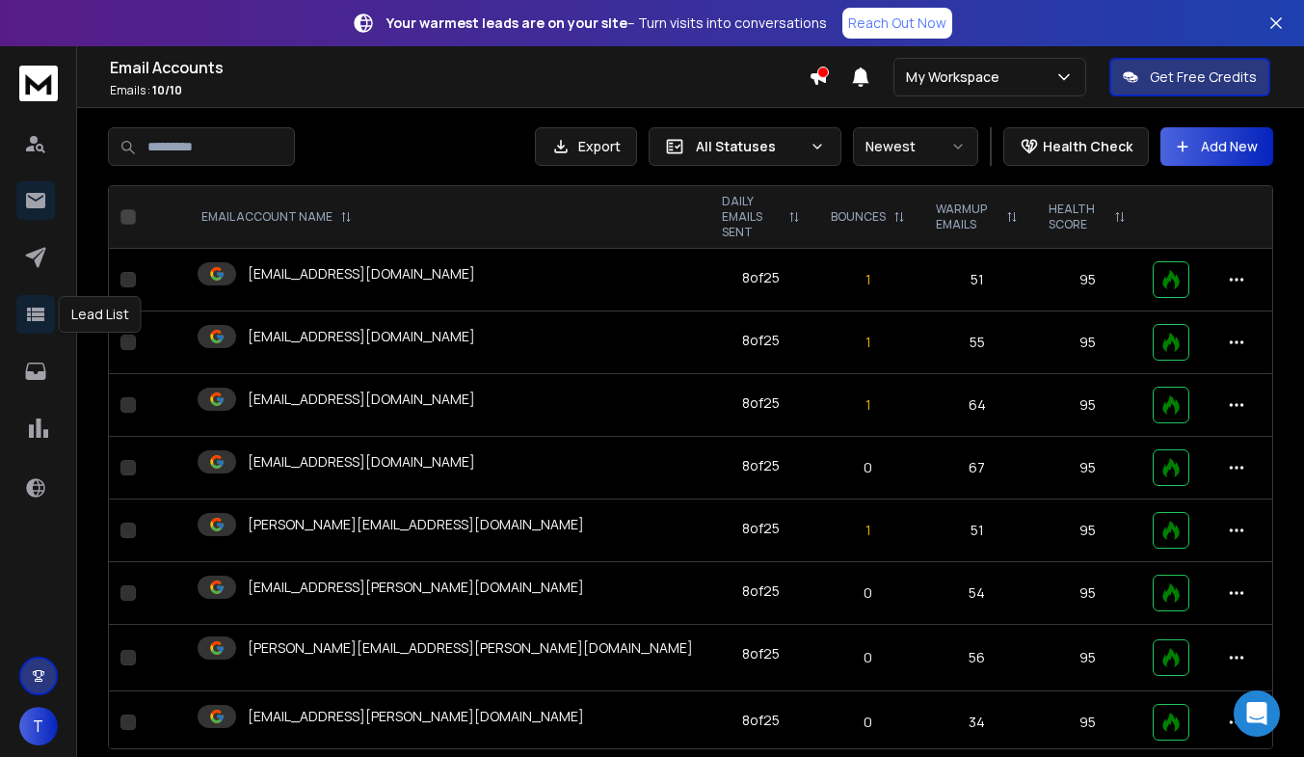
click at [41, 307] on icon at bounding box center [35, 314] width 23 height 23
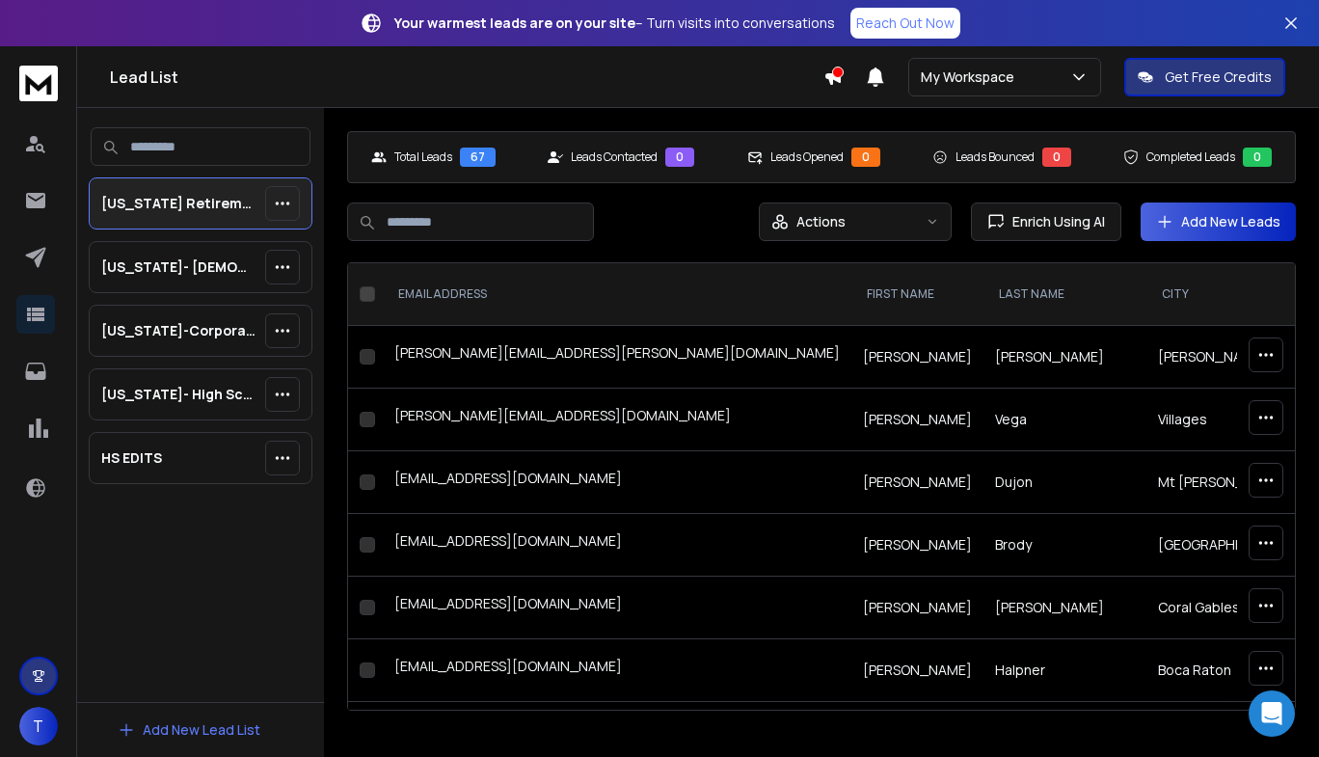
click at [40, 89] on img at bounding box center [38, 84] width 39 height 36
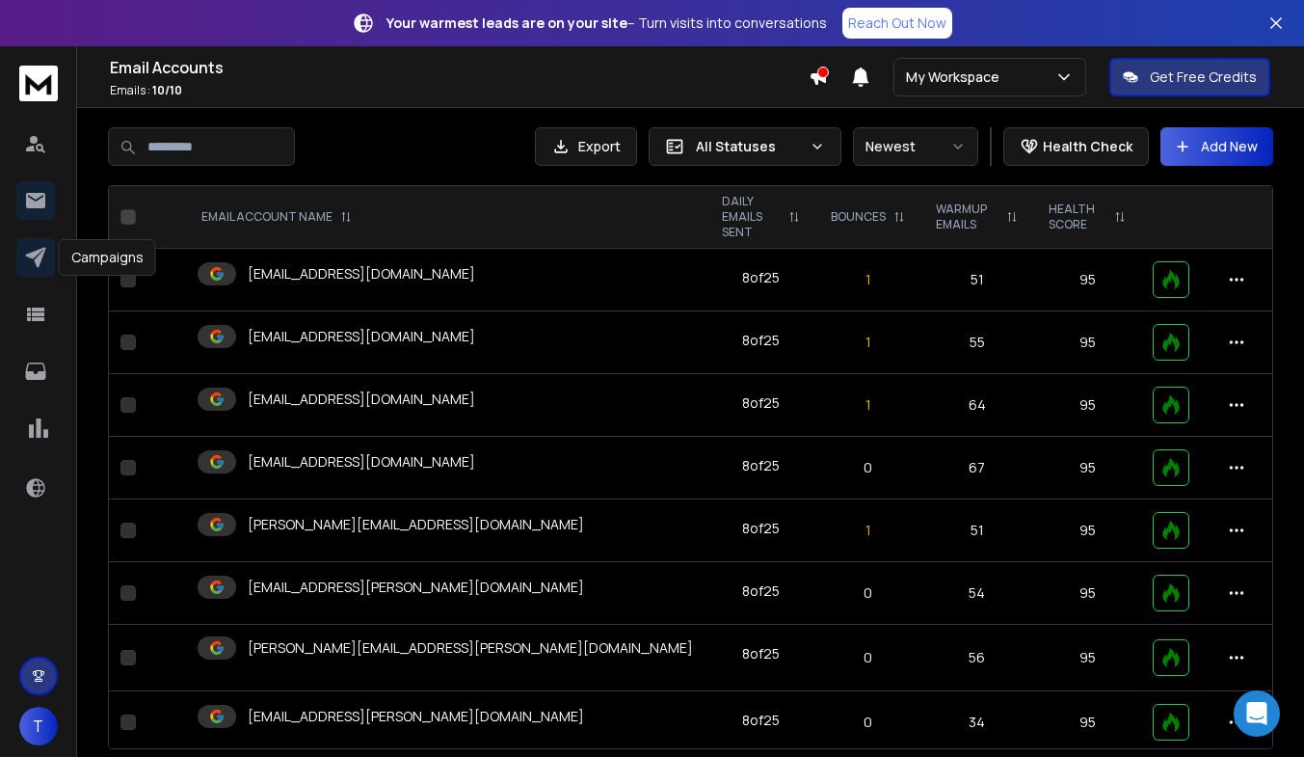
click at [18, 250] on link at bounding box center [35, 257] width 39 height 39
